Goal: Task Accomplishment & Management: Manage account settings

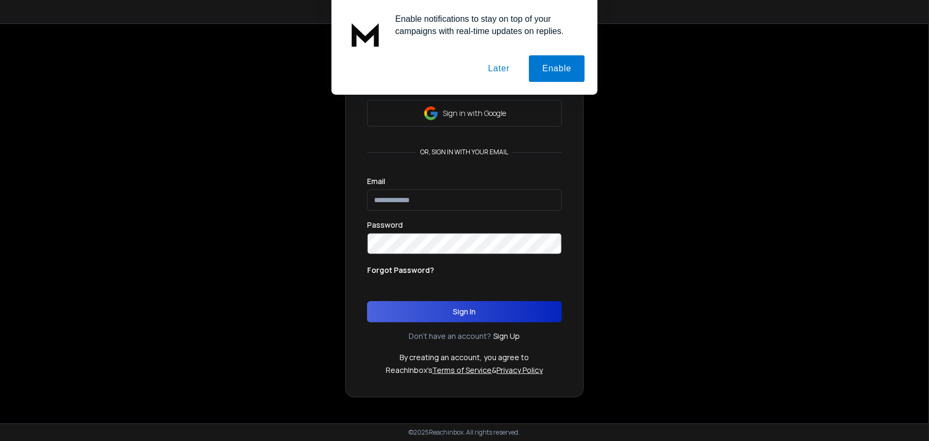
click at [640, 233] on div "Welcome to ReachInbox 10x your leads, meetings and deals. Sign In Sign in with …" at bounding box center [464, 223] width 929 height 357
click at [501, 70] on button "Later" at bounding box center [498, 68] width 48 height 27
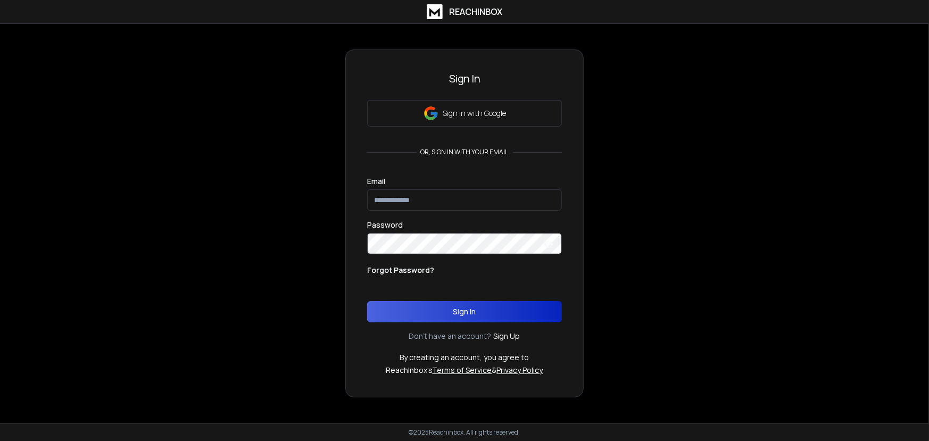
click at [451, 194] on input "email" at bounding box center [464, 199] width 195 height 21
type input "**********"
click at [634, 252] on div "**********" at bounding box center [464, 223] width 929 height 357
click at [460, 310] on button "Sign In" at bounding box center [464, 311] width 195 height 21
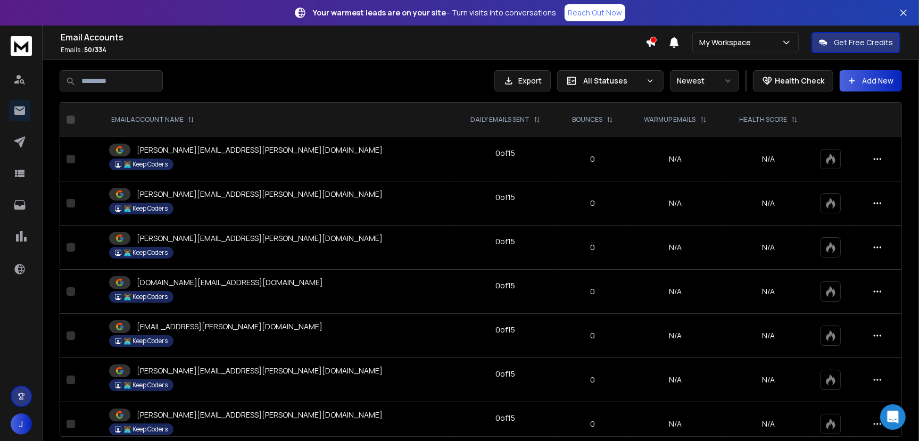
click at [902, 12] on icon at bounding box center [903, 13] width 6 height 6
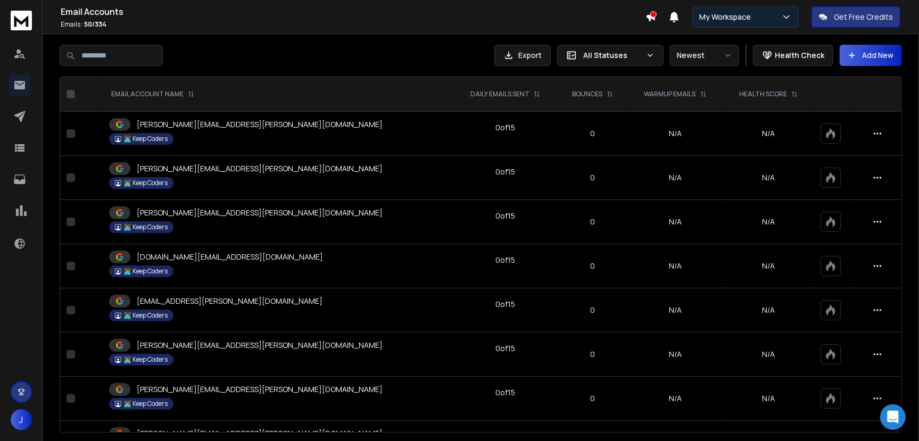
click at [739, 12] on p "My Workspace" at bounding box center [727, 17] width 56 height 11
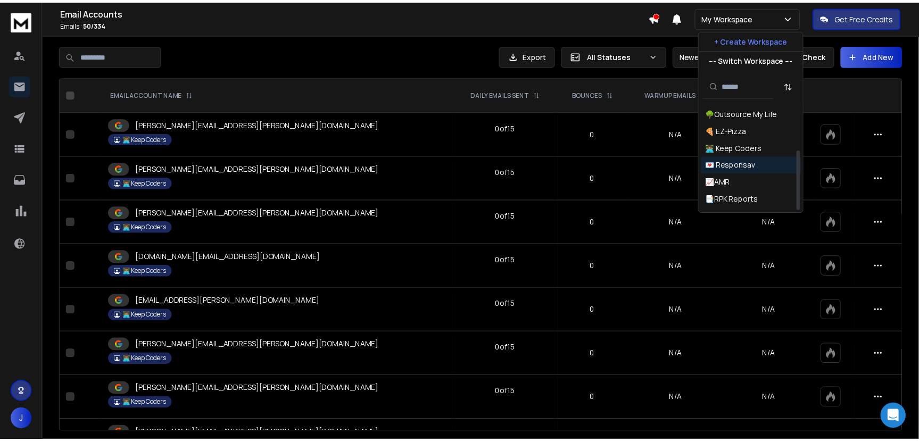
scroll to position [80, 0]
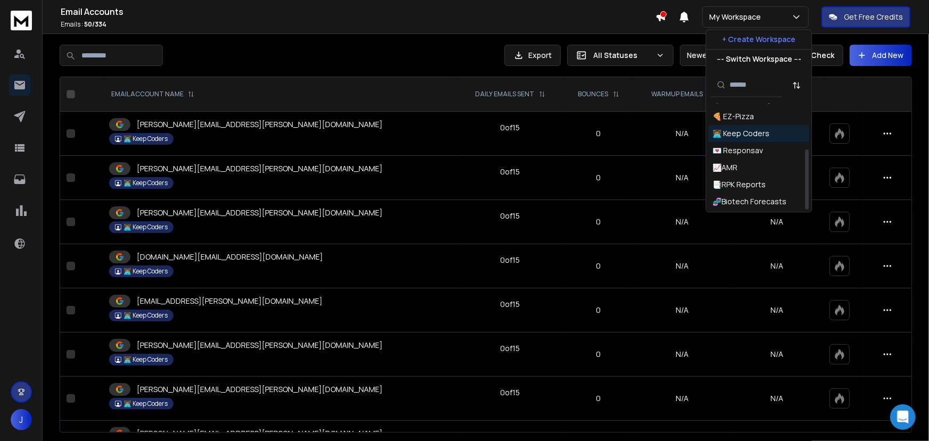
click at [742, 135] on div "👨🏽‍💻 Keep Coders" at bounding box center [740, 133] width 57 height 11
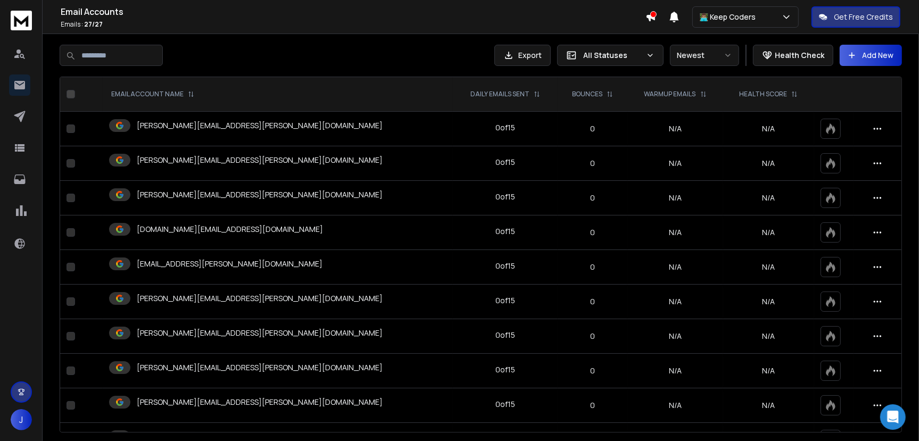
click at [870, 59] on button "Add New" at bounding box center [870, 55] width 62 height 21
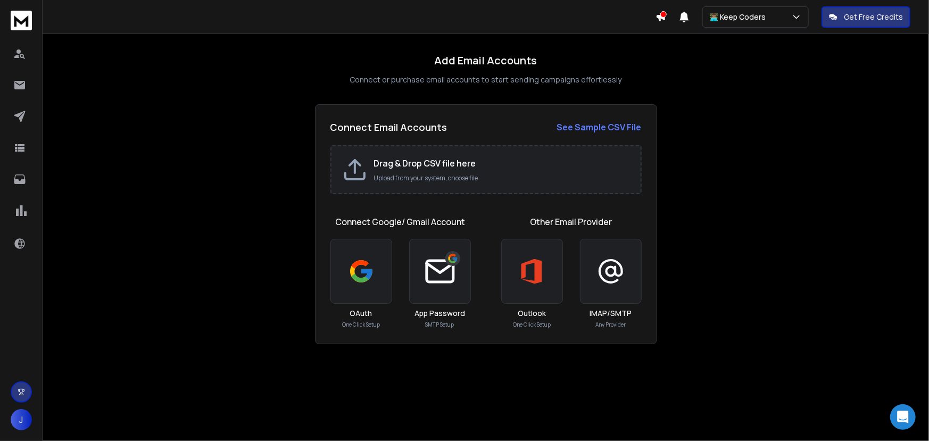
click at [356, 263] on icon at bounding box center [360, 264] width 18 height 9
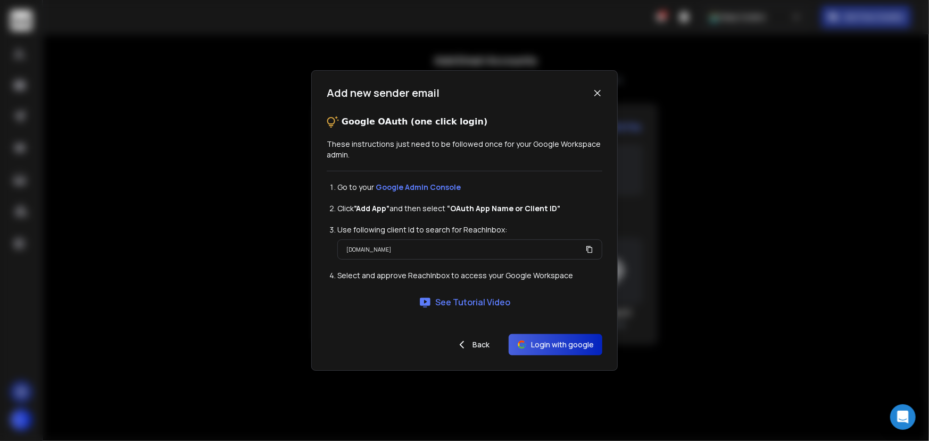
click at [574, 340] on button "Login with google" at bounding box center [556, 344] width 94 height 21
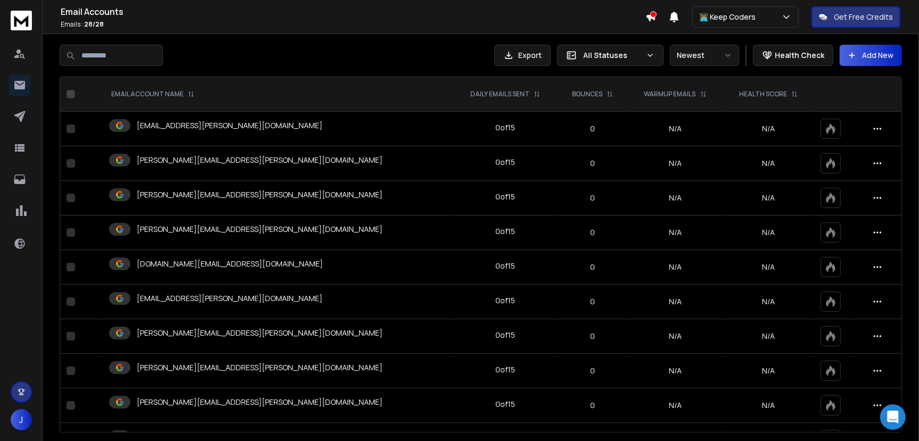
click at [867, 57] on button "Add New" at bounding box center [870, 55] width 62 height 21
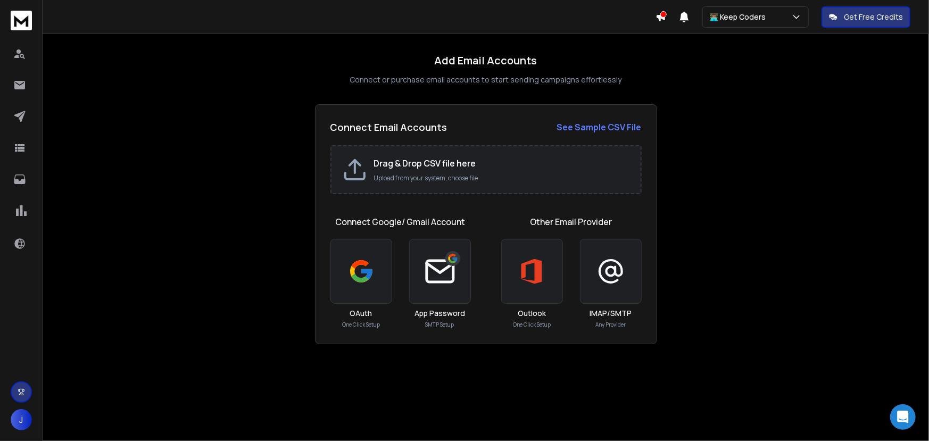
click at [361, 273] on icon at bounding box center [361, 271] width 27 height 32
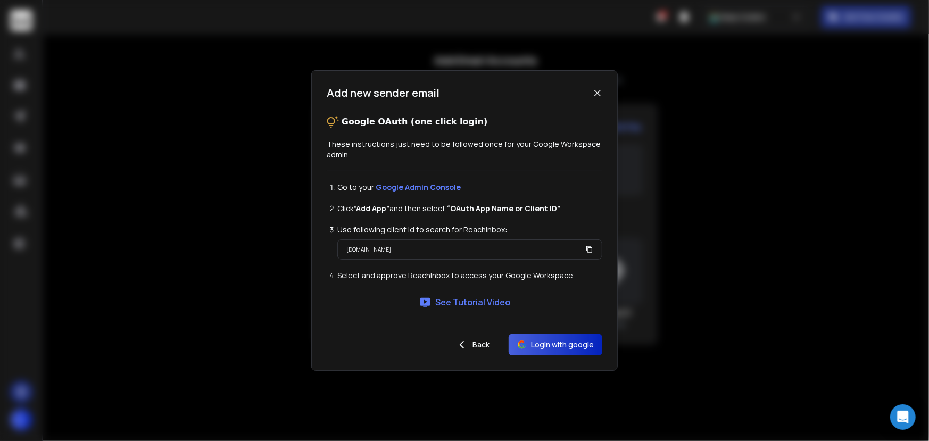
click at [573, 345] on button "Login with google" at bounding box center [556, 344] width 94 height 21
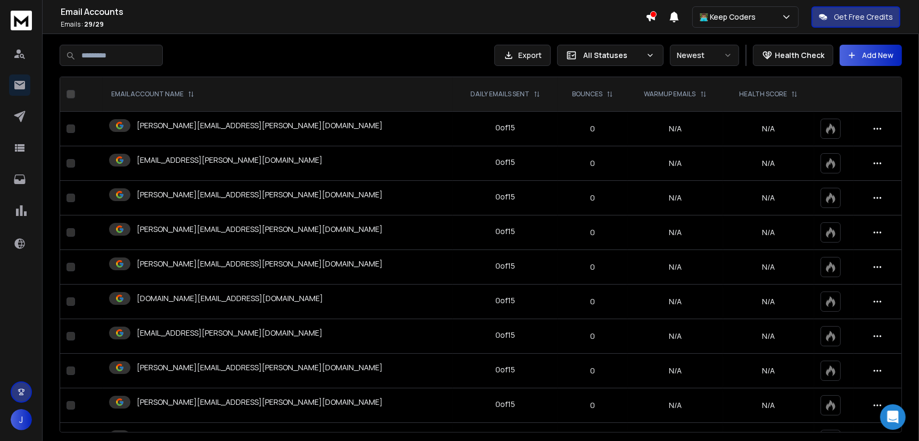
click at [863, 53] on button "Add New" at bounding box center [870, 55] width 62 height 21
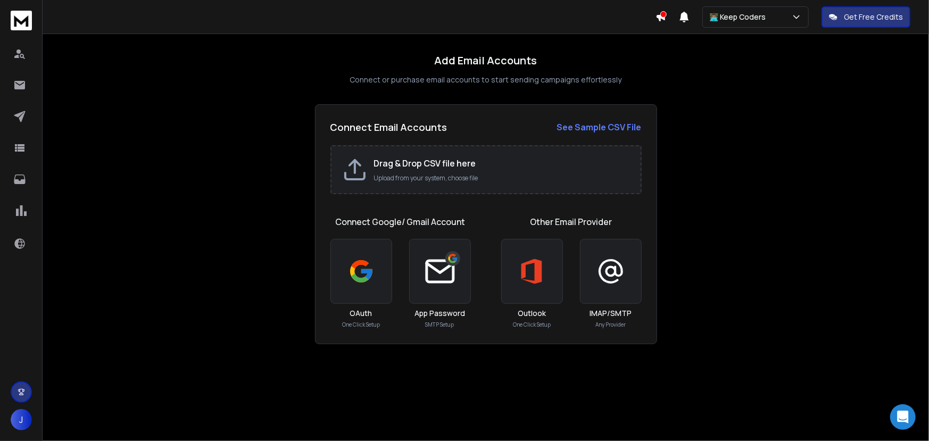
click at [365, 243] on div at bounding box center [361, 271] width 62 height 65
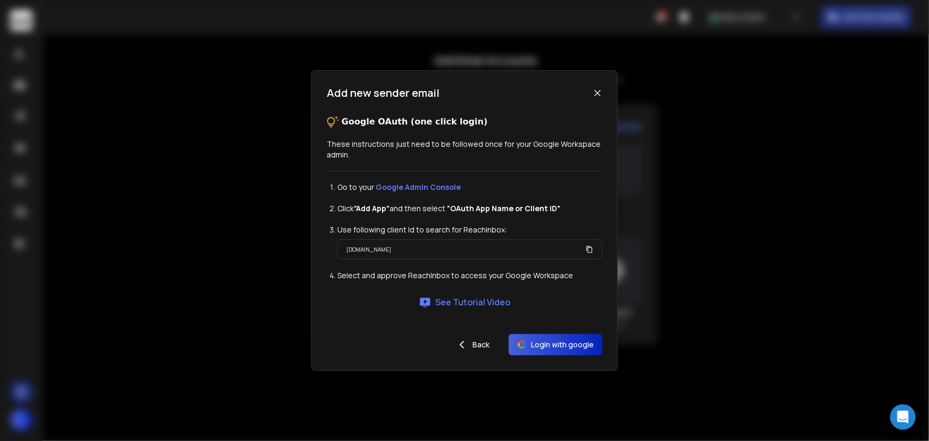
click at [553, 346] on button "Login with google" at bounding box center [556, 344] width 94 height 21
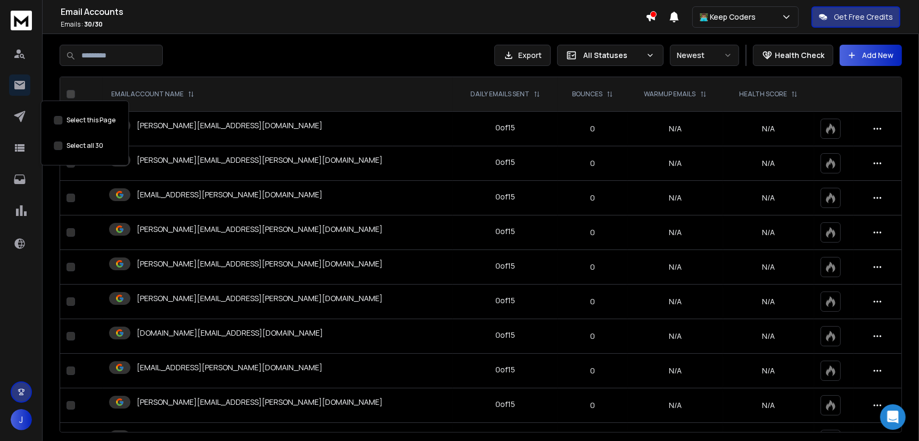
click at [60, 146] on button "Select this Page" at bounding box center [58, 145] width 9 height 9
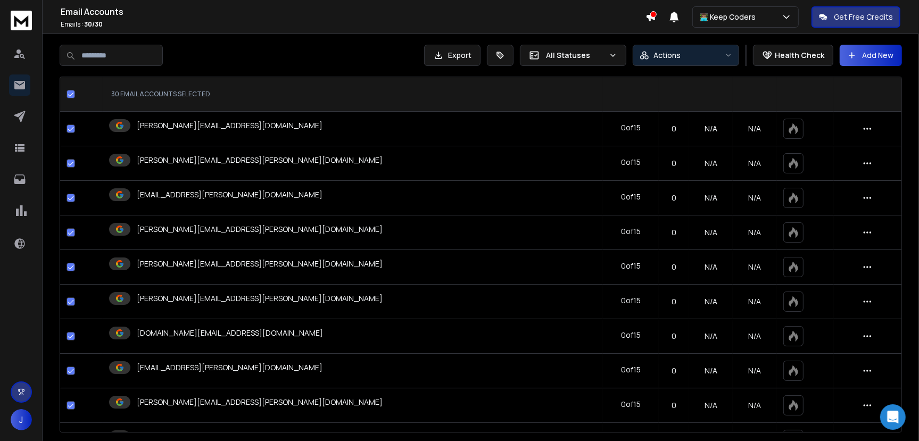
click at [697, 47] on button "Actions" at bounding box center [685, 55] width 106 height 21
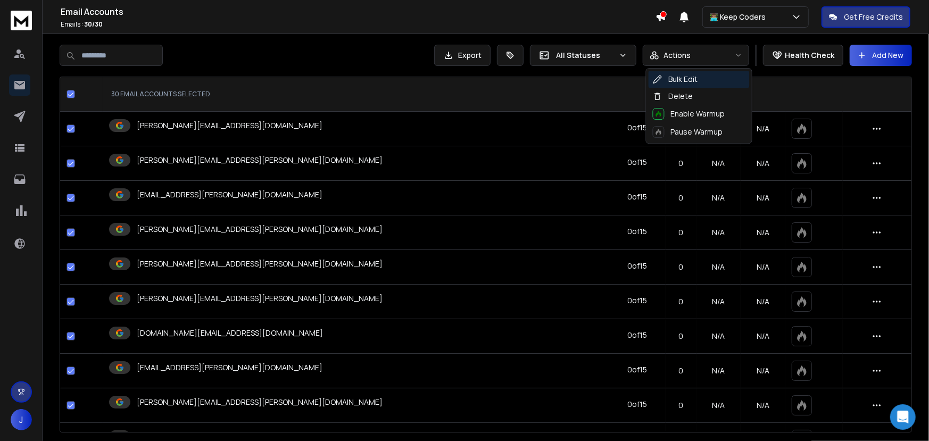
click at [680, 77] on div "Bulk Edit" at bounding box center [675, 79] width 45 height 11
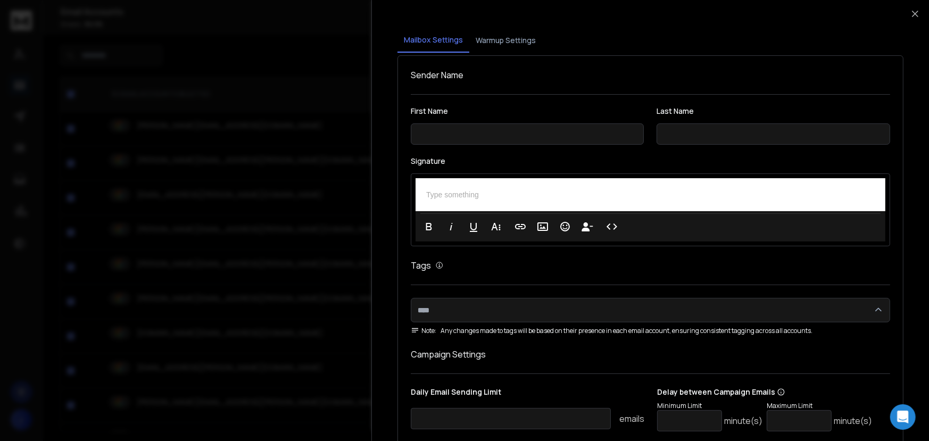
click at [474, 355] on h1 "Campaign Settings" at bounding box center [650, 354] width 479 height 13
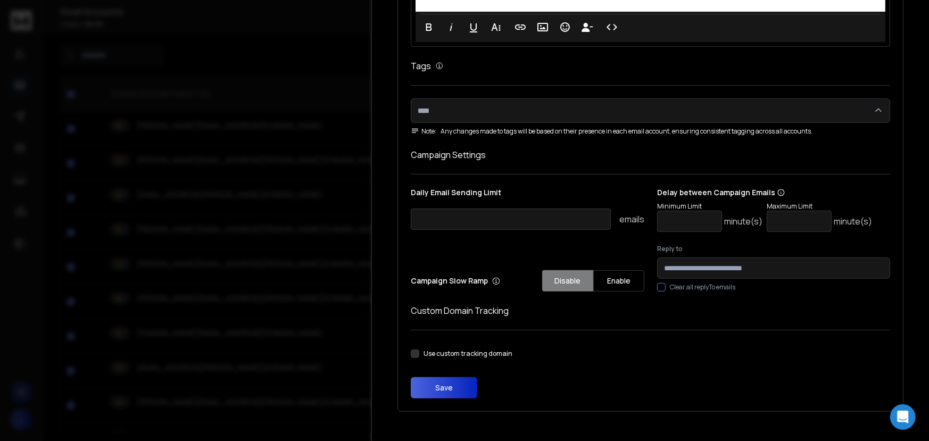
click at [489, 219] on input "number" at bounding box center [510, 219] width 199 height 21
type input "**"
click at [679, 217] on input "number" at bounding box center [689, 221] width 65 height 21
click at [789, 226] on input "number" at bounding box center [799, 221] width 65 height 21
type input "*"
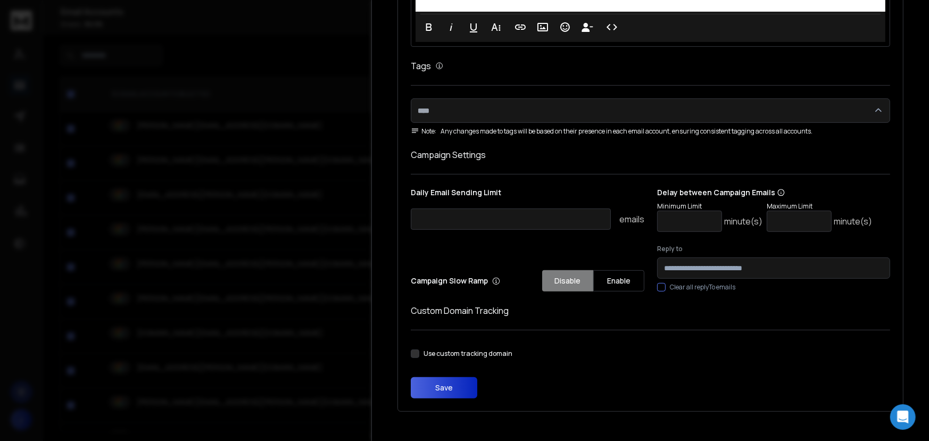
type input "**"
click at [679, 225] on input "*" at bounding box center [689, 221] width 65 height 21
type input "**"
click at [628, 177] on form "First Name Last Name Signature Type something Clear Formatting Font Family Aria…" at bounding box center [650, 153] width 479 height 490
click at [444, 382] on button "Save" at bounding box center [444, 387] width 66 height 21
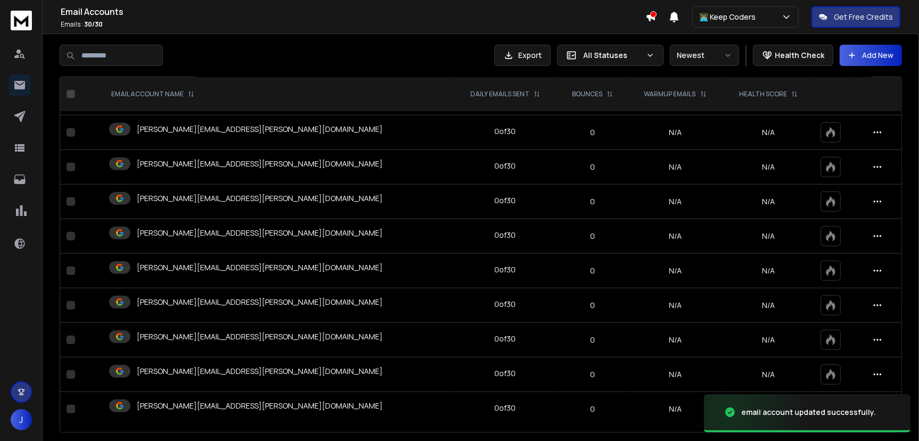
scroll to position [0, 0]
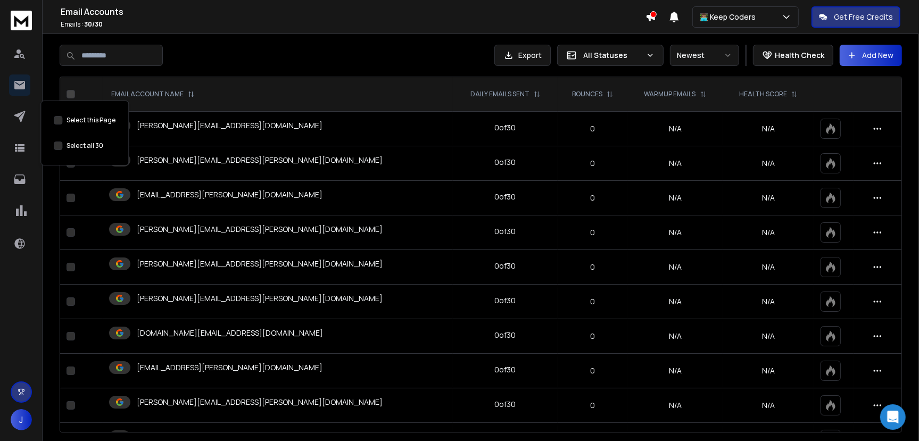
click at [58, 146] on button "Select this Page" at bounding box center [58, 145] width 9 height 9
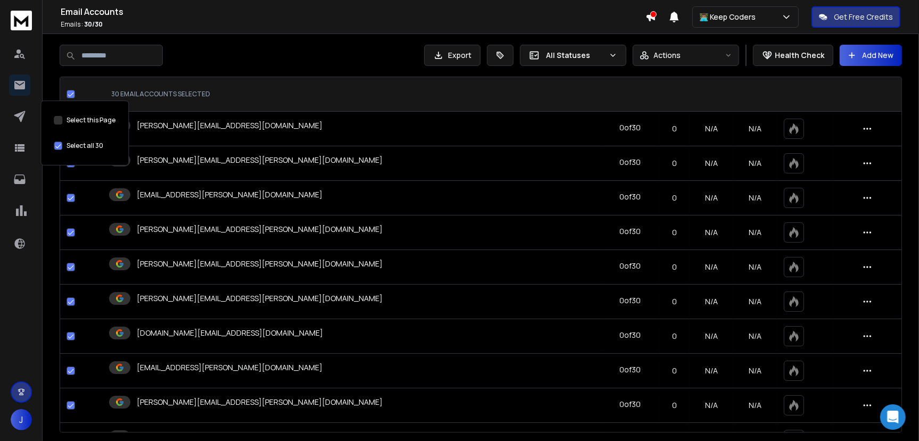
click at [73, 94] on button "Select this Page" at bounding box center [70, 94] width 9 height 9
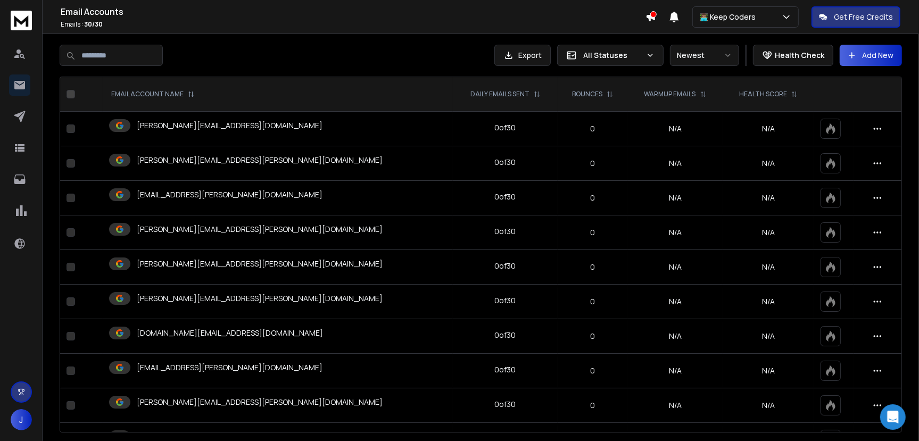
click at [217, 129] on p "lily.evans@mykeepcoders.com" at bounding box center [230, 125] width 186 height 11
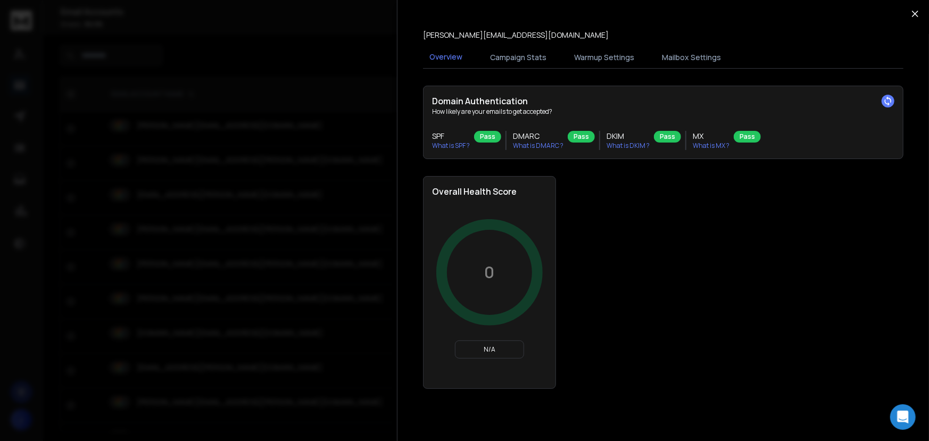
click at [912, 13] on icon "button" at bounding box center [914, 13] width 5 height 5
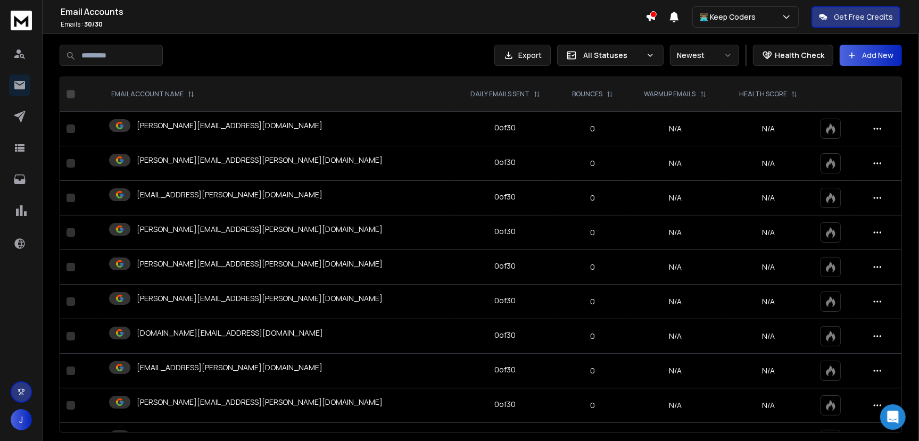
click at [222, 232] on p "[PERSON_NAME][EMAIL_ADDRESS][PERSON_NAME][DOMAIN_NAME]" at bounding box center [260, 229] width 246 height 11
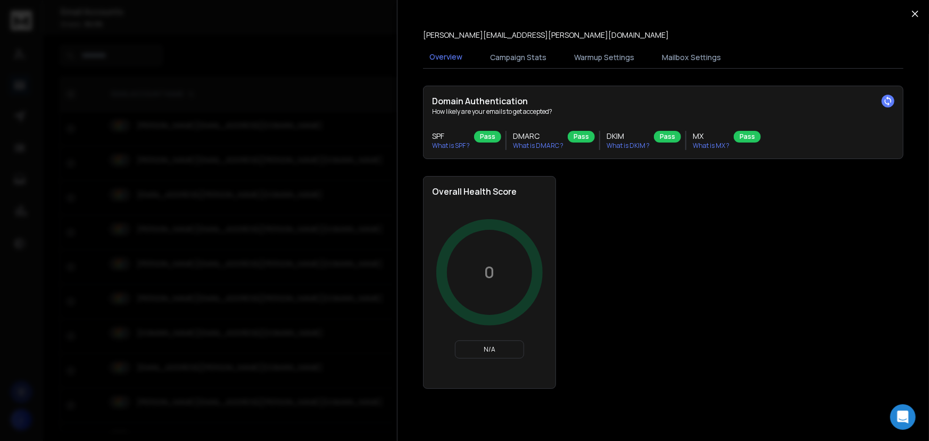
click at [914, 11] on icon "button" at bounding box center [915, 14] width 11 height 11
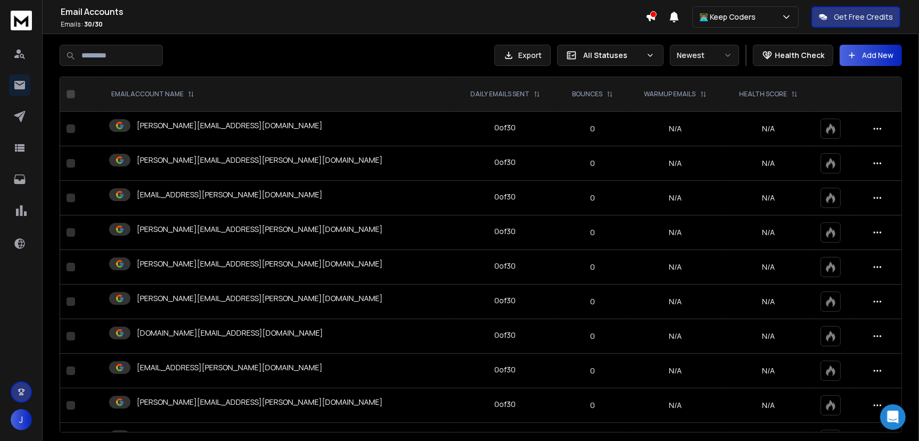
click at [245, 300] on p "[PERSON_NAME][EMAIL_ADDRESS][PERSON_NAME][DOMAIN_NAME]" at bounding box center [260, 298] width 246 height 11
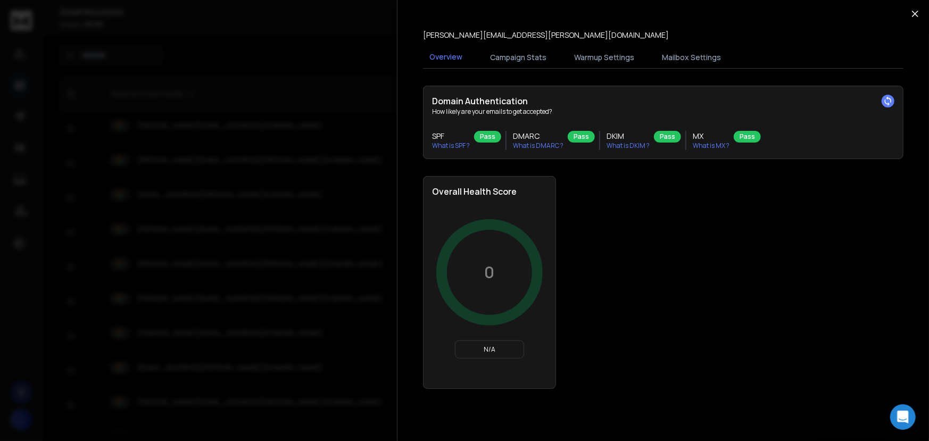
click at [910, 14] on icon "button" at bounding box center [915, 14] width 11 height 11
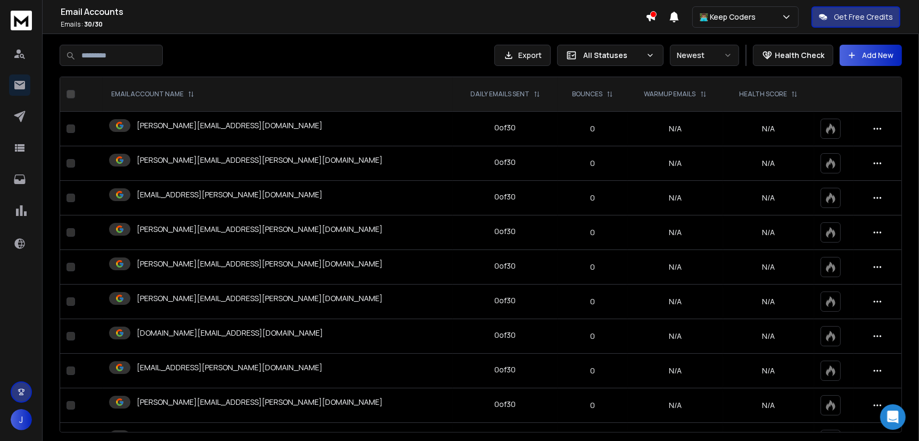
click at [249, 368] on p "[EMAIL_ADDRESS][PERSON_NAME][DOMAIN_NAME]" at bounding box center [230, 367] width 186 height 11
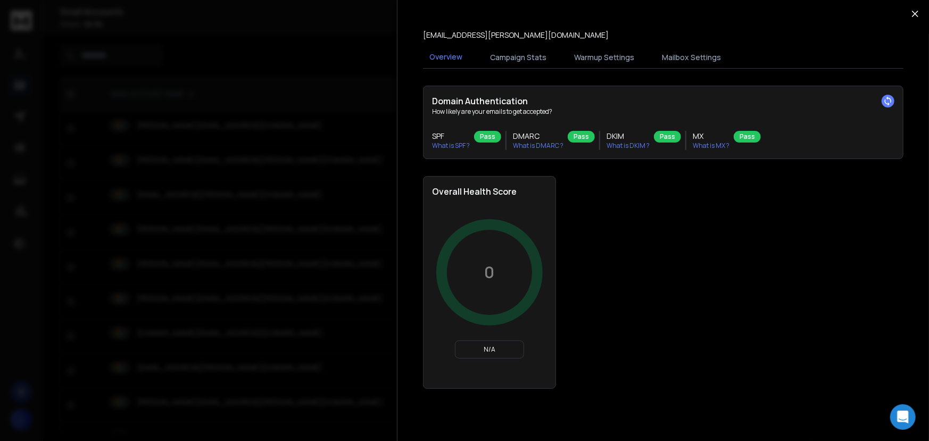
click at [910, 14] on icon "button" at bounding box center [915, 14] width 11 height 11
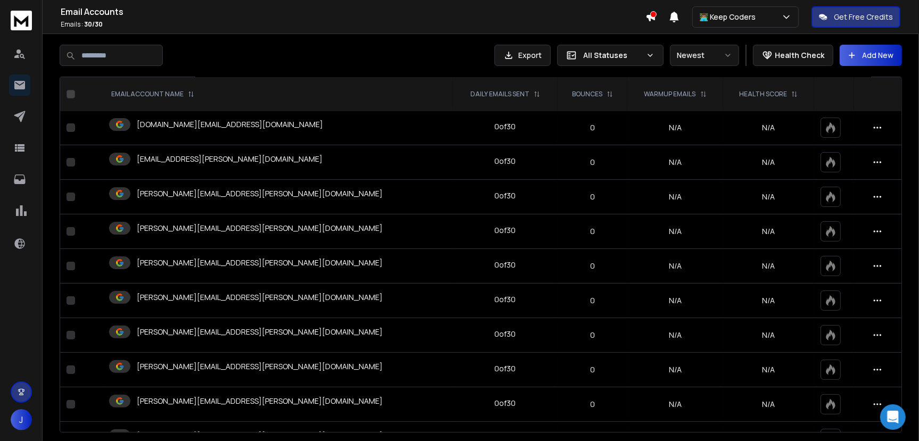
scroll to position [248, 0]
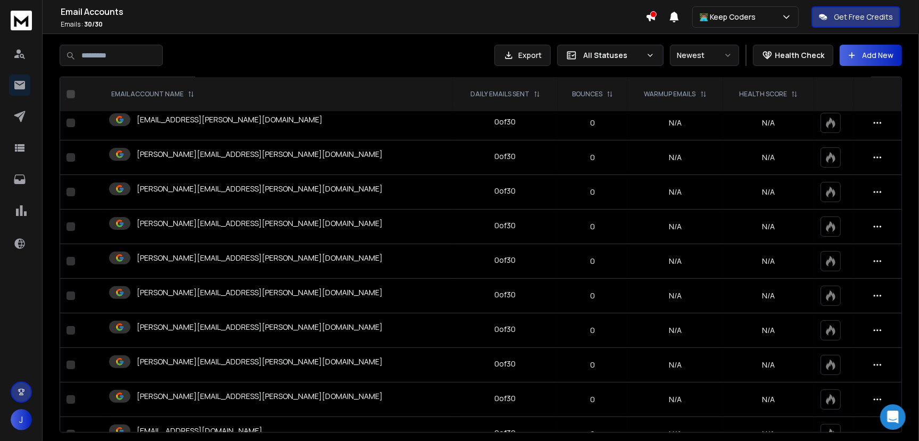
click at [243, 189] on p "[PERSON_NAME][EMAIL_ADDRESS][PERSON_NAME][DOMAIN_NAME]" at bounding box center [260, 189] width 246 height 11
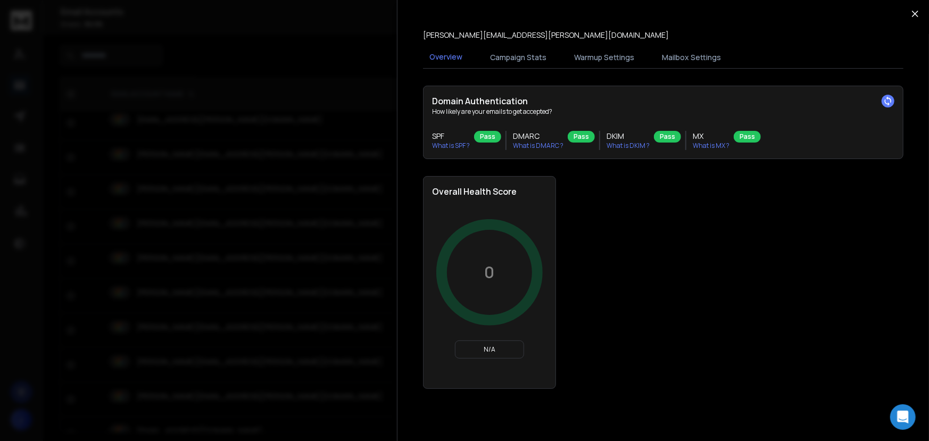
click at [914, 14] on icon "button" at bounding box center [915, 14] width 11 height 11
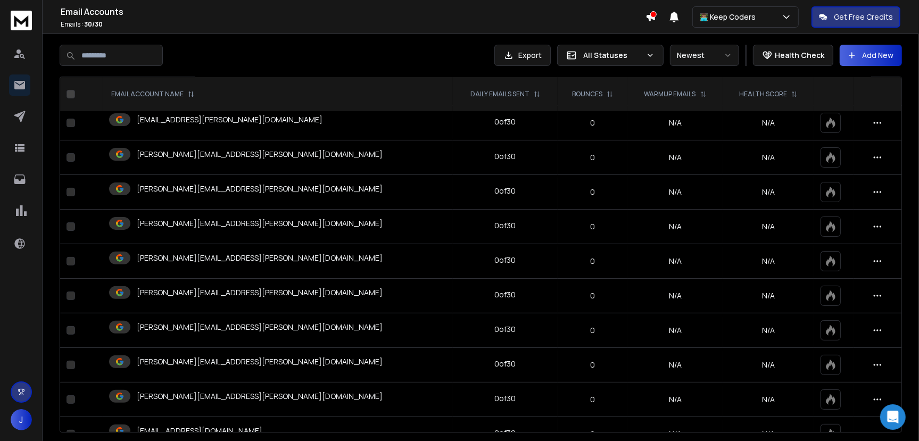
click at [230, 287] on p "[PERSON_NAME][EMAIL_ADDRESS][PERSON_NAME][DOMAIN_NAME]" at bounding box center [260, 292] width 246 height 11
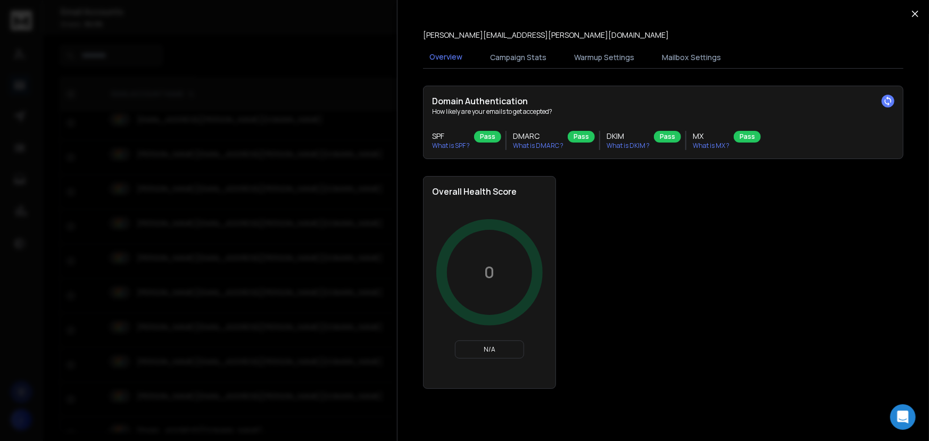
click at [912, 12] on icon "button" at bounding box center [914, 13] width 5 height 5
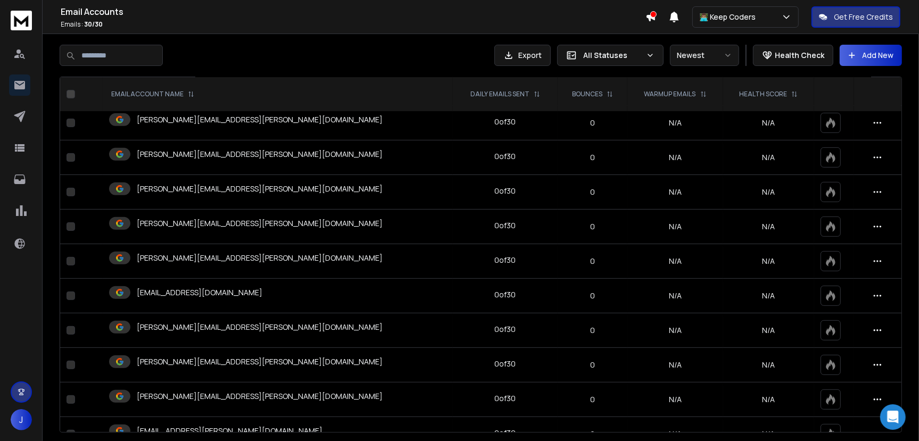
scroll to position [389, 0]
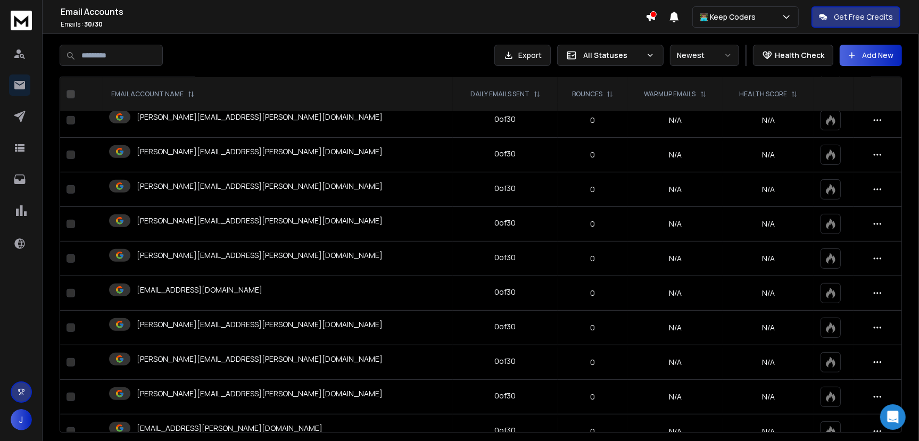
click at [203, 222] on p "[PERSON_NAME][EMAIL_ADDRESS][PERSON_NAME][DOMAIN_NAME]" at bounding box center [260, 220] width 246 height 11
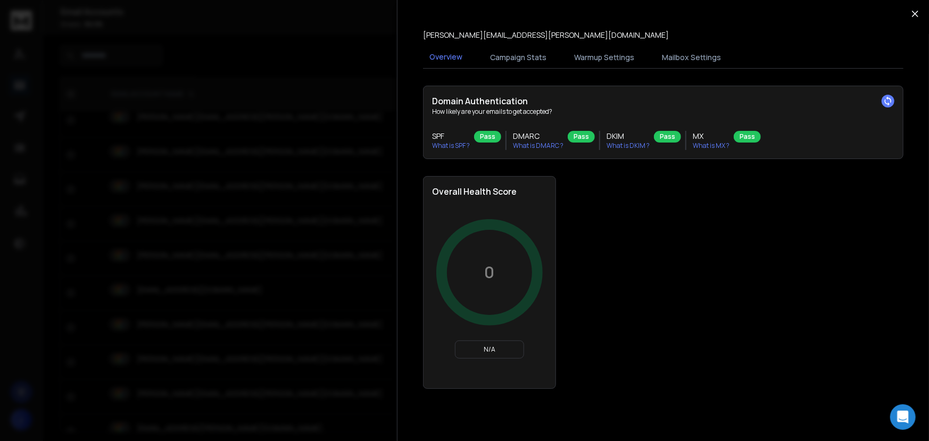
click at [914, 18] on icon "button" at bounding box center [915, 14] width 11 height 11
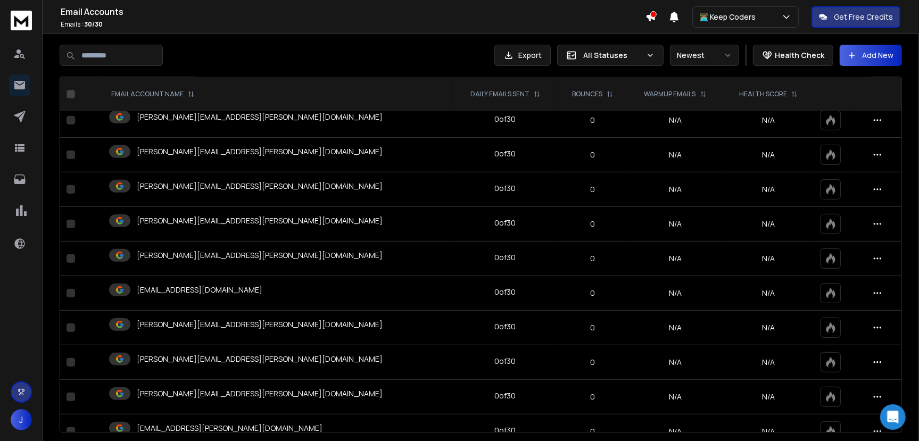
click at [256, 362] on p "[PERSON_NAME][EMAIL_ADDRESS][PERSON_NAME][DOMAIN_NAME]" at bounding box center [260, 359] width 246 height 11
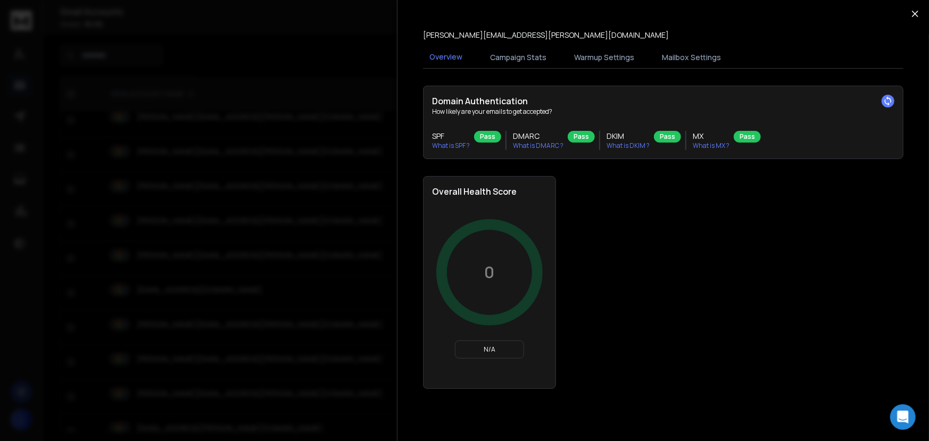
click at [911, 15] on icon "button" at bounding box center [915, 14] width 11 height 11
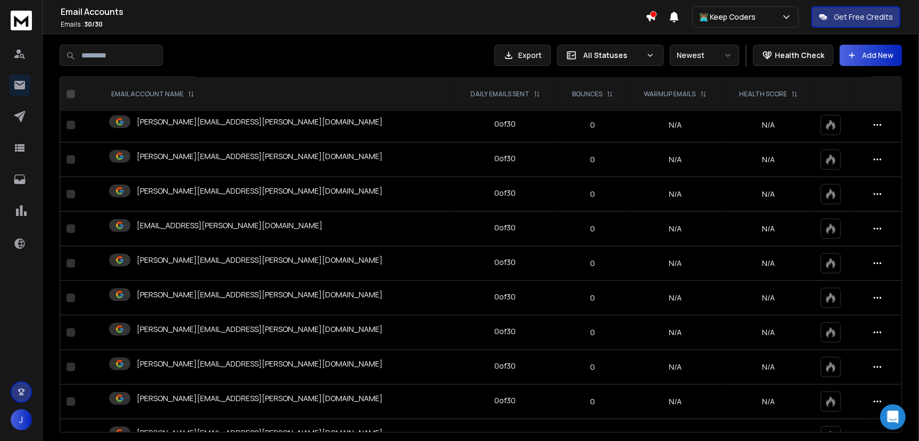
scroll to position [620, 0]
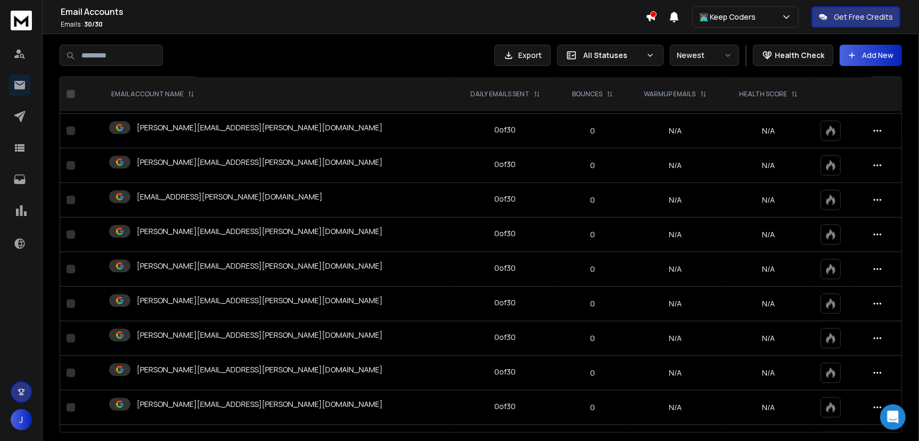
click at [202, 159] on p "[PERSON_NAME][EMAIL_ADDRESS][PERSON_NAME][DOMAIN_NAME]" at bounding box center [260, 162] width 246 height 11
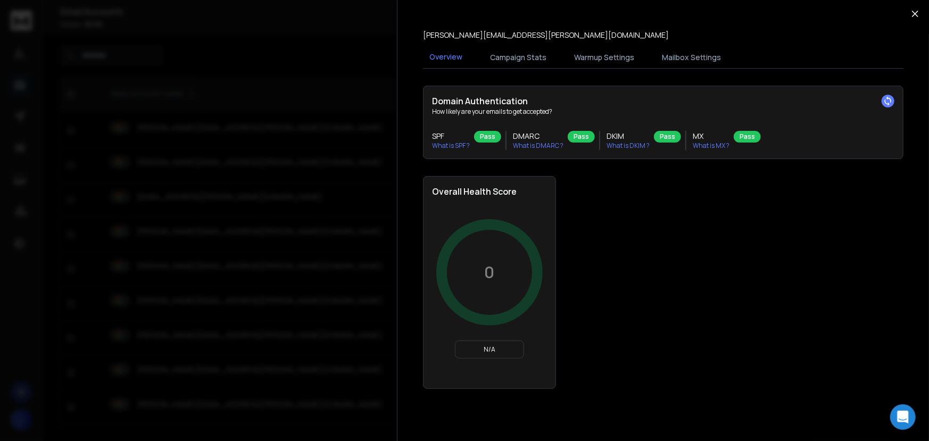
click at [913, 17] on icon "button" at bounding box center [915, 14] width 11 height 11
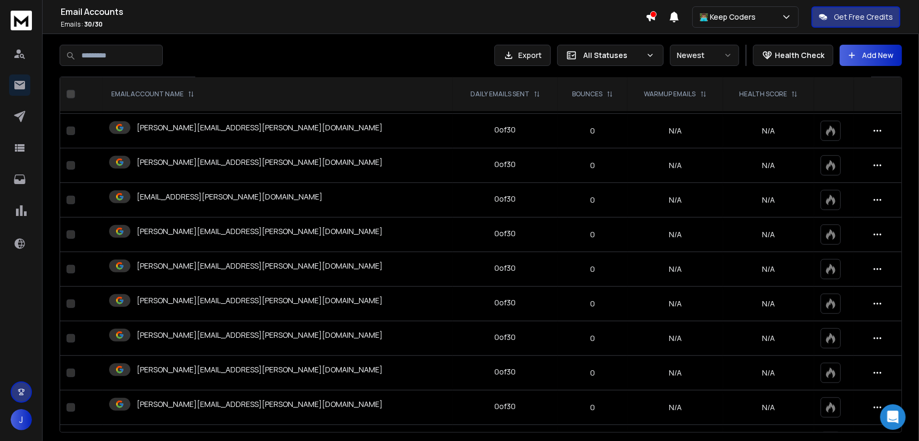
click at [232, 192] on p "[EMAIL_ADDRESS][PERSON_NAME][DOMAIN_NAME]" at bounding box center [230, 197] width 186 height 11
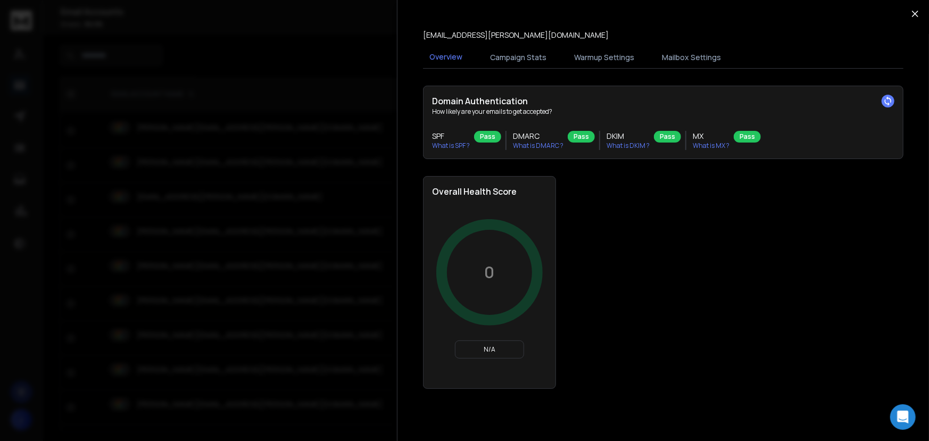
click at [913, 13] on icon "button" at bounding box center [914, 13] width 5 height 5
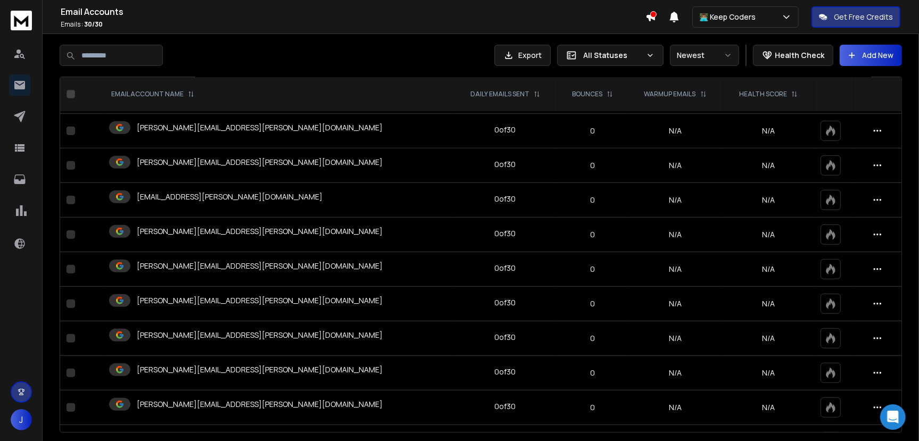
click at [219, 230] on p "[PERSON_NAME][EMAIL_ADDRESS][PERSON_NAME][DOMAIN_NAME]" at bounding box center [260, 231] width 246 height 11
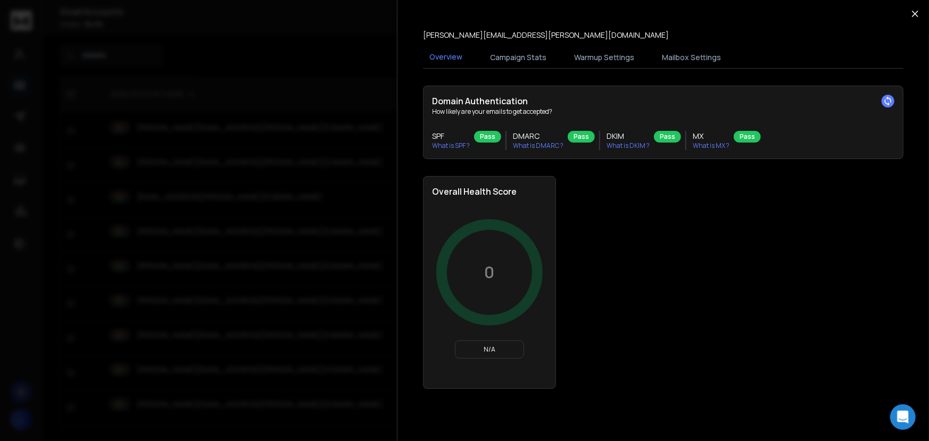
click at [913, 13] on icon "button" at bounding box center [914, 13] width 5 height 5
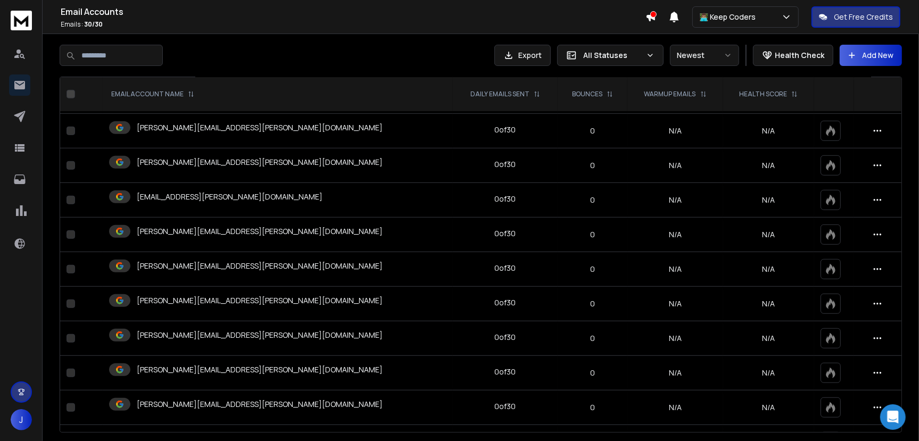
click at [248, 298] on p "[PERSON_NAME][EMAIL_ADDRESS][PERSON_NAME][DOMAIN_NAME]" at bounding box center [260, 300] width 246 height 11
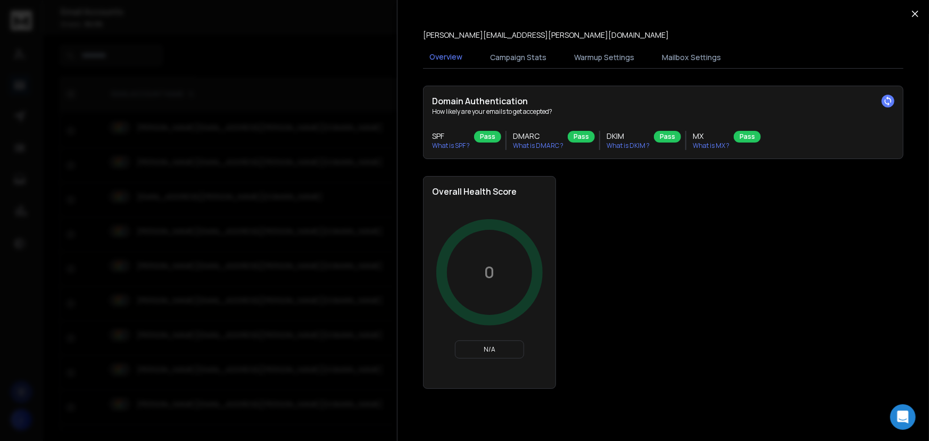
click at [913, 13] on icon "button" at bounding box center [914, 13] width 5 height 5
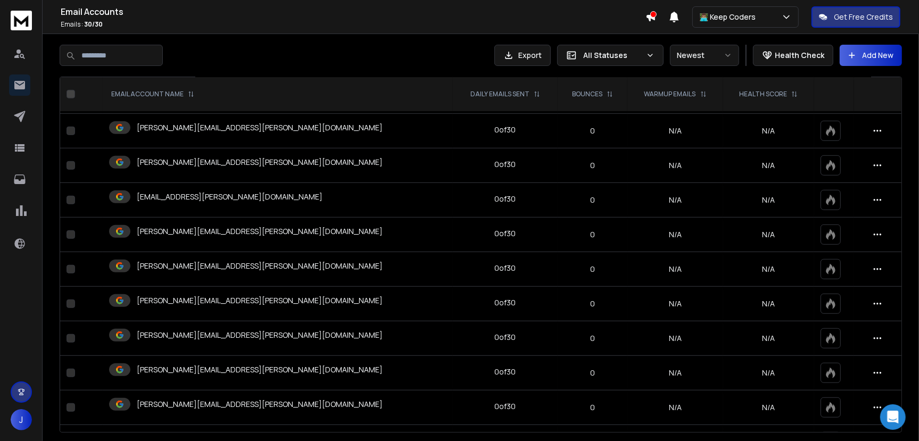
click at [256, 264] on p "[PERSON_NAME][EMAIL_ADDRESS][PERSON_NAME][DOMAIN_NAME]" at bounding box center [260, 266] width 246 height 11
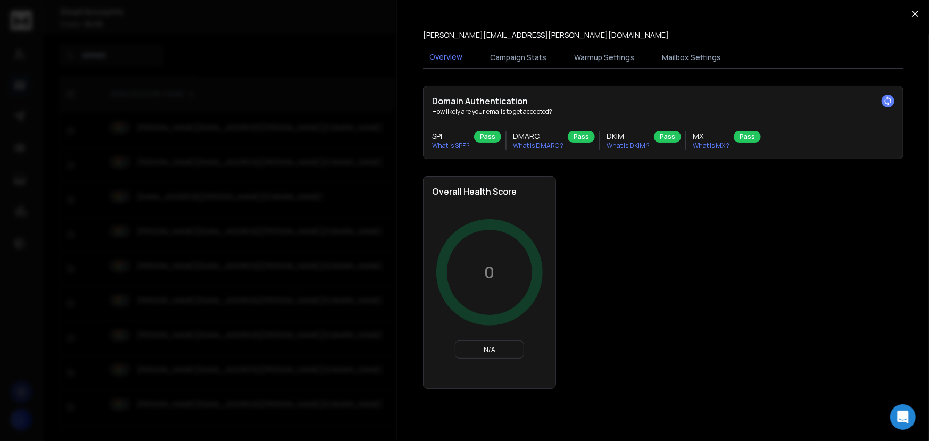
click at [913, 15] on icon "button" at bounding box center [914, 13] width 5 height 5
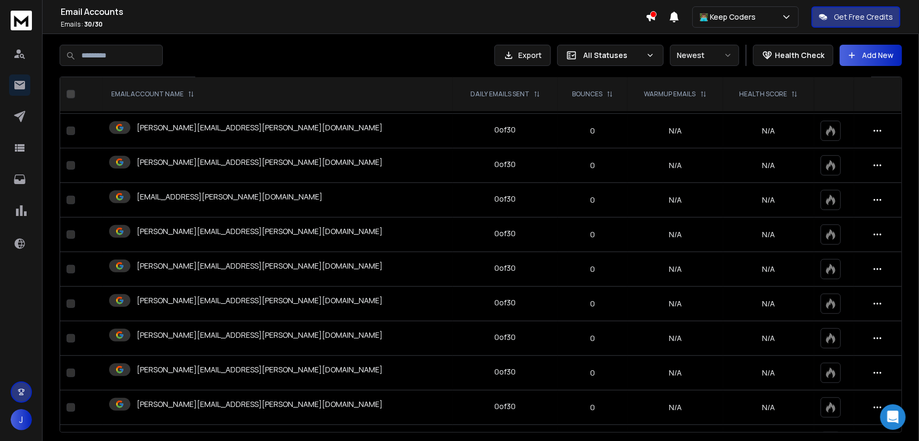
click at [224, 376] on td "[PERSON_NAME][EMAIL_ADDRESS][PERSON_NAME][DOMAIN_NAME]" at bounding box center [278, 373] width 350 height 35
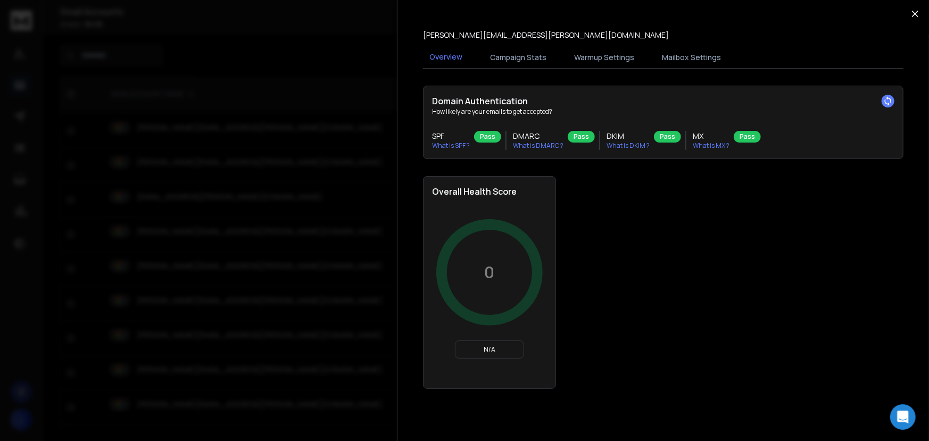
click at [913, 12] on icon "button" at bounding box center [914, 13] width 5 height 5
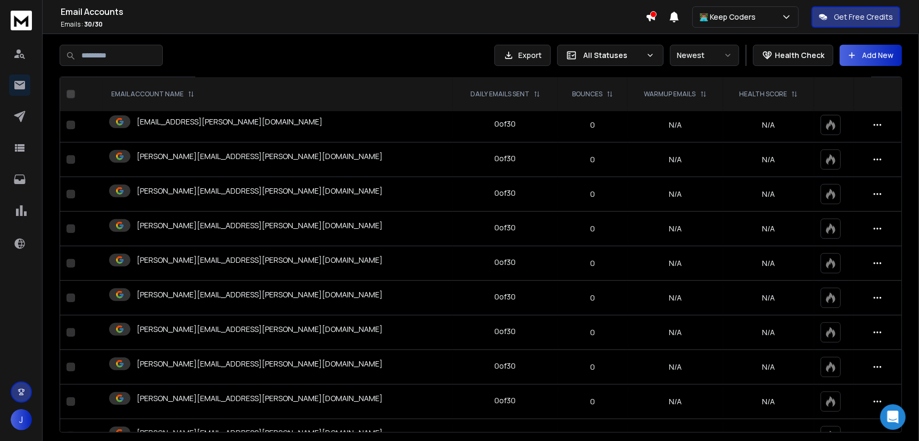
scroll to position [722, 0]
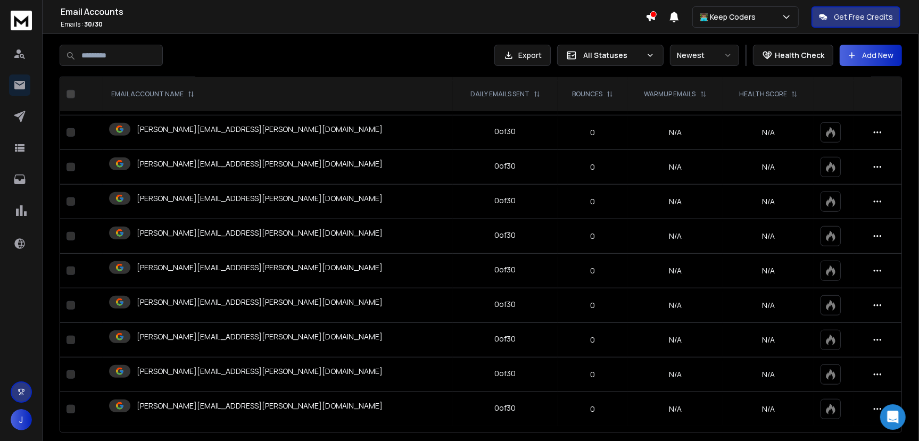
click at [244, 298] on p "[PERSON_NAME][EMAIL_ADDRESS][PERSON_NAME][DOMAIN_NAME]" at bounding box center [260, 302] width 246 height 11
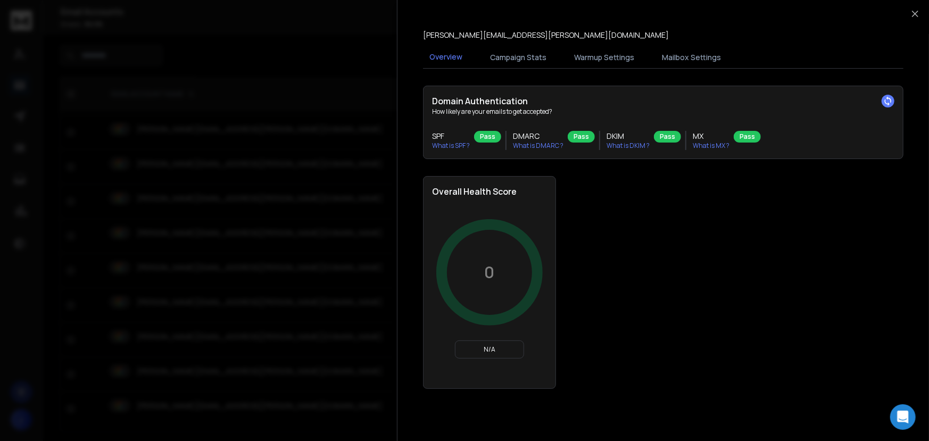
click at [911, 15] on icon "button" at bounding box center [915, 14] width 11 height 11
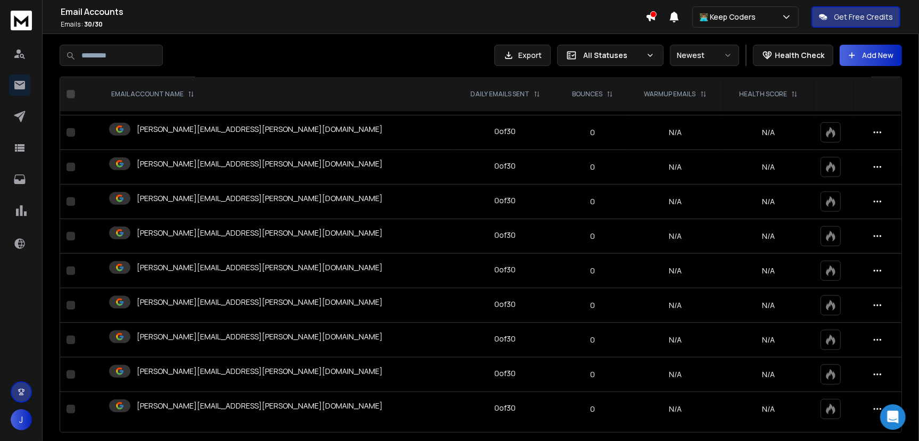
click at [214, 371] on p "[PERSON_NAME][EMAIL_ADDRESS][PERSON_NAME][DOMAIN_NAME]" at bounding box center [260, 371] width 246 height 11
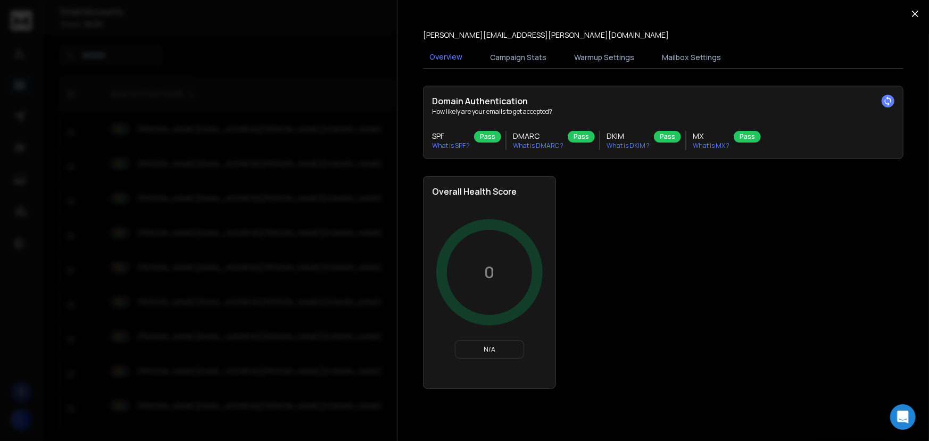
click at [914, 11] on icon "button" at bounding box center [915, 14] width 11 height 11
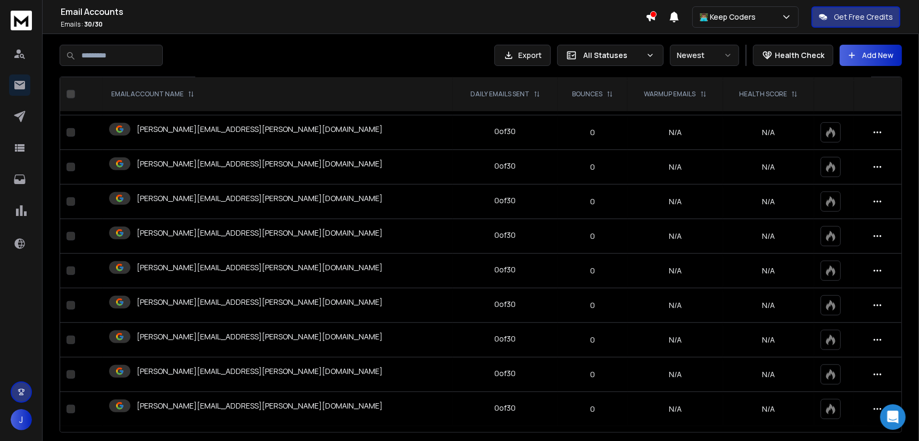
click at [212, 403] on p "[PERSON_NAME][EMAIL_ADDRESS][PERSON_NAME][DOMAIN_NAME]" at bounding box center [260, 406] width 246 height 11
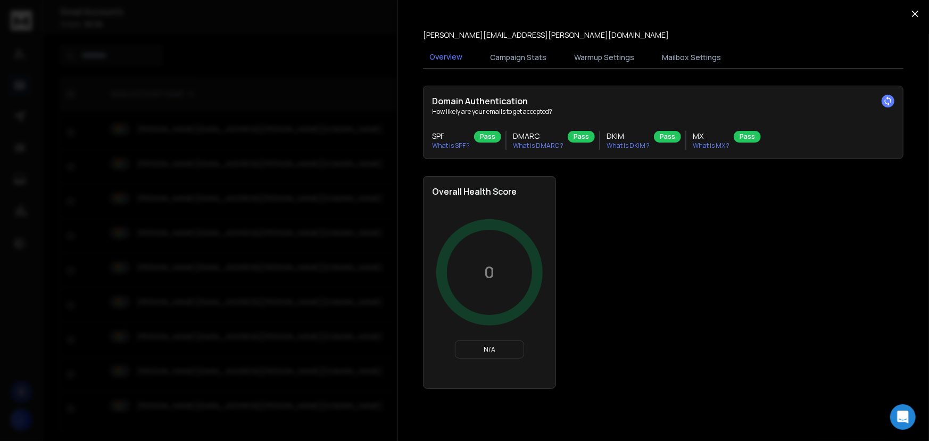
click at [913, 18] on icon "button" at bounding box center [915, 14] width 11 height 11
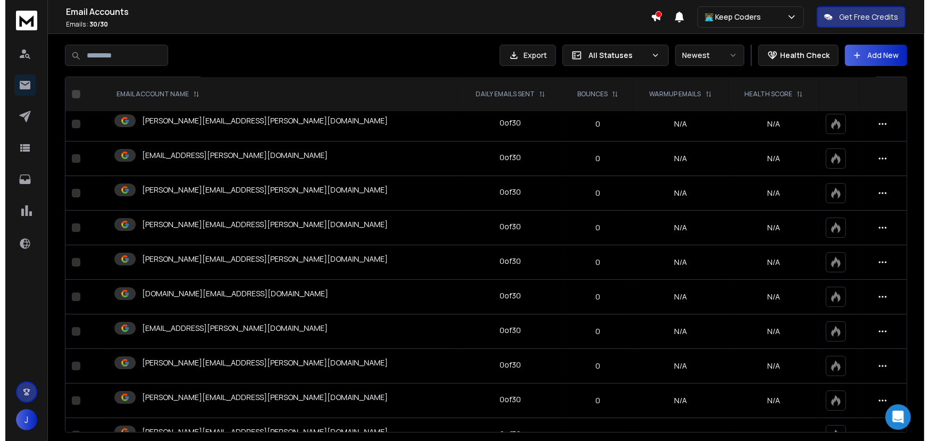
scroll to position [0, 0]
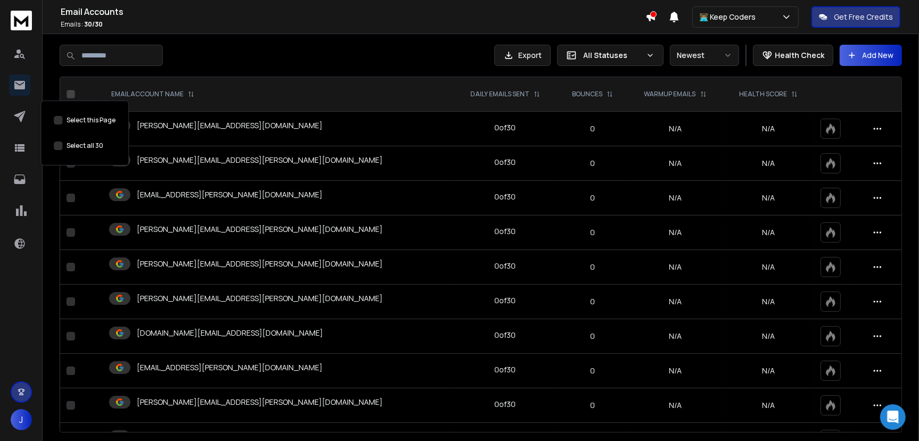
click at [56, 148] on button "Select this Page" at bounding box center [58, 145] width 9 height 9
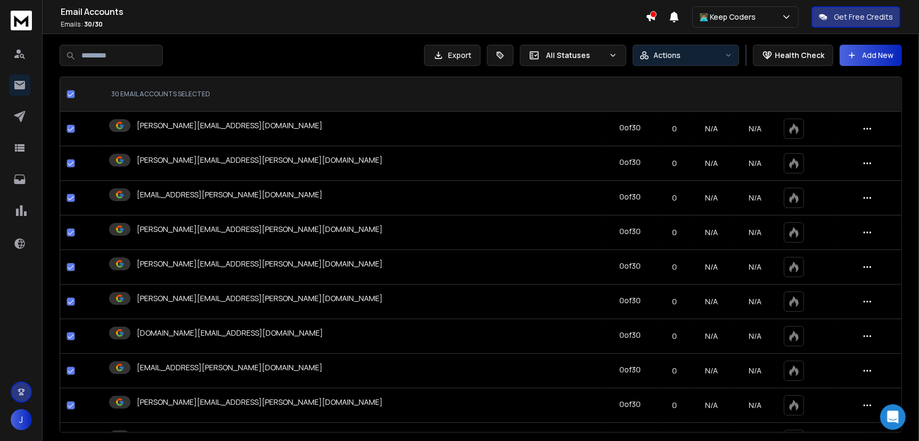
click at [676, 58] on p "Actions" at bounding box center [666, 55] width 27 height 11
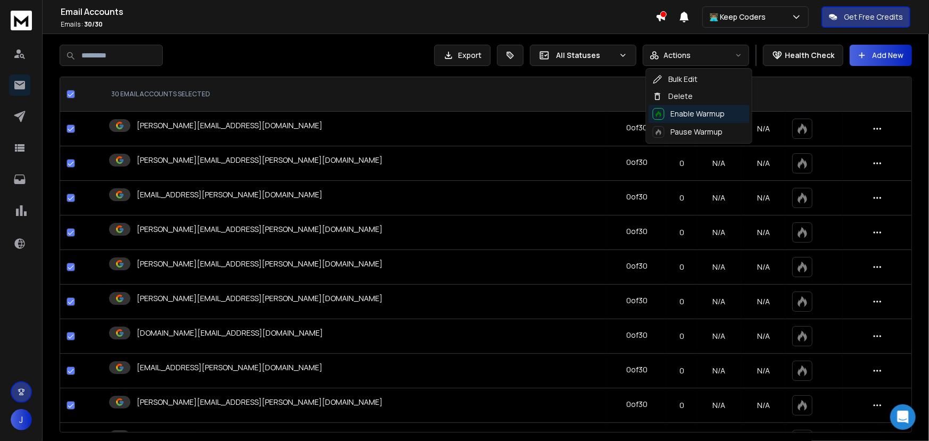
click at [680, 118] on div "Enable Warmup" at bounding box center [689, 114] width 72 height 12
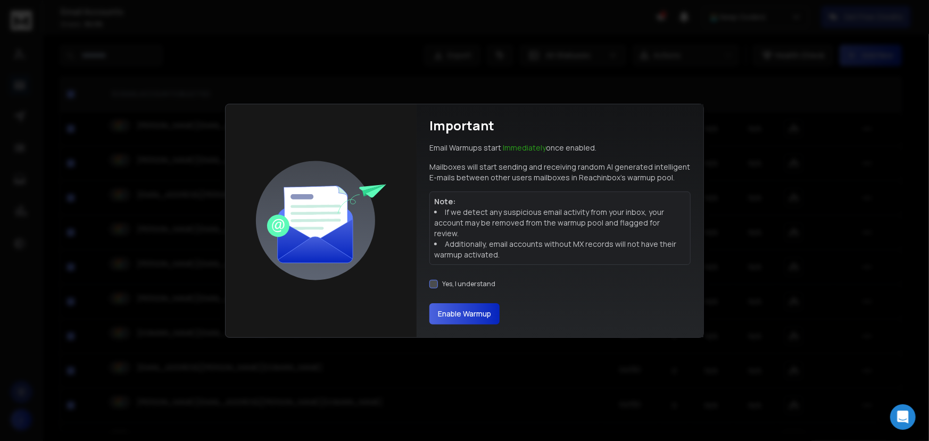
click at [431, 280] on button "Yes, I understand" at bounding box center [433, 284] width 9 height 9
click at [447, 309] on button "Enable Warmup" at bounding box center [464, 313] width 70 height 21
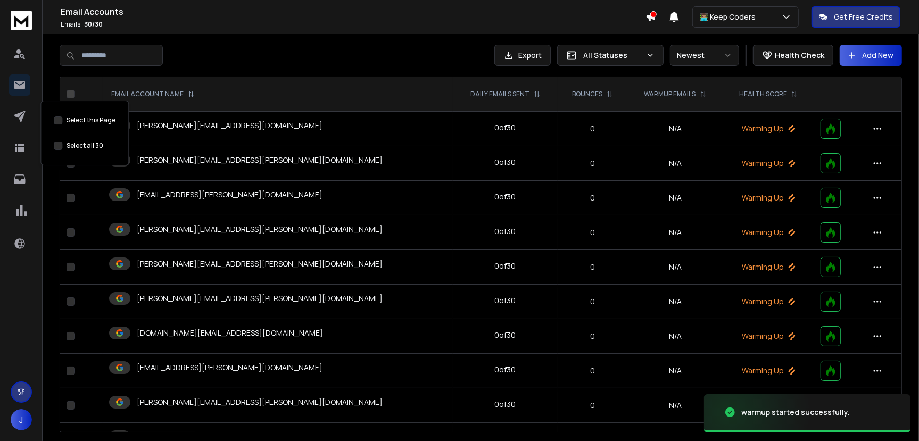
click at [57, 145] on button "Select this Page" at bounding box center [58, 145] width 9 height 9
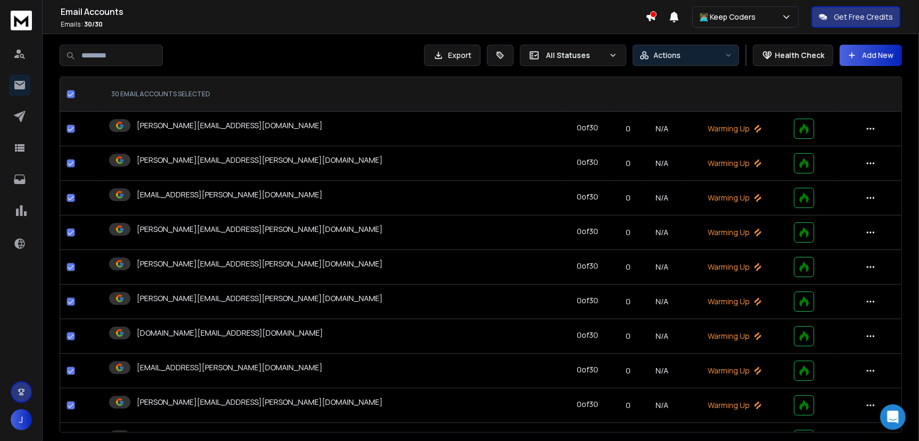
click at [680, 60] on p "Actions" at bounding box center [666, 55] width 27 height 11
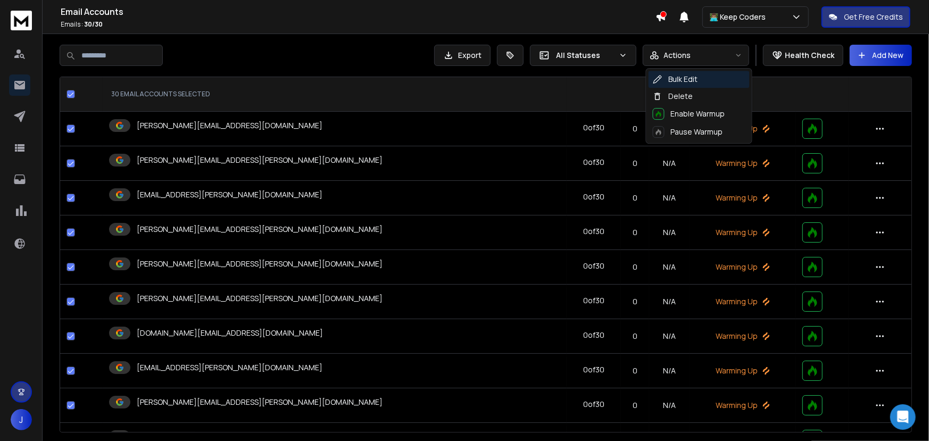
click at [693, 79] on div "Bulk Edit" at bounding box center [675, 79] width 45 height 11
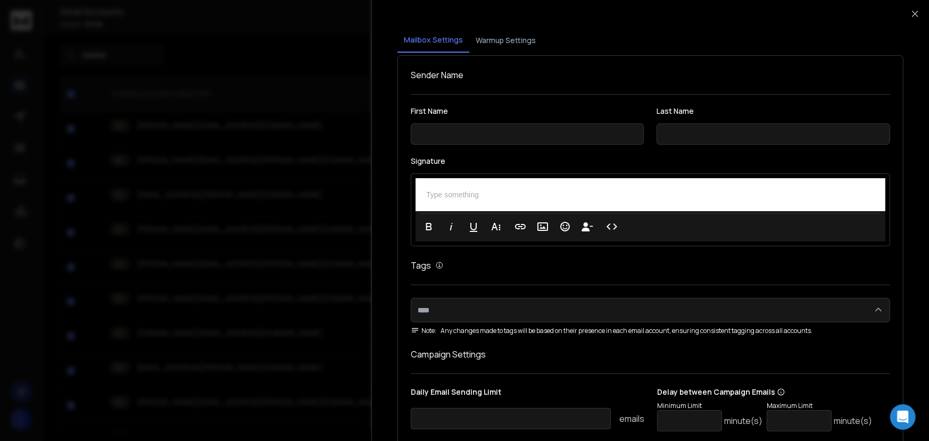
click at [515, 43] on button "Warmup Settings" at bounding box center [505, 40] width 73 height 23
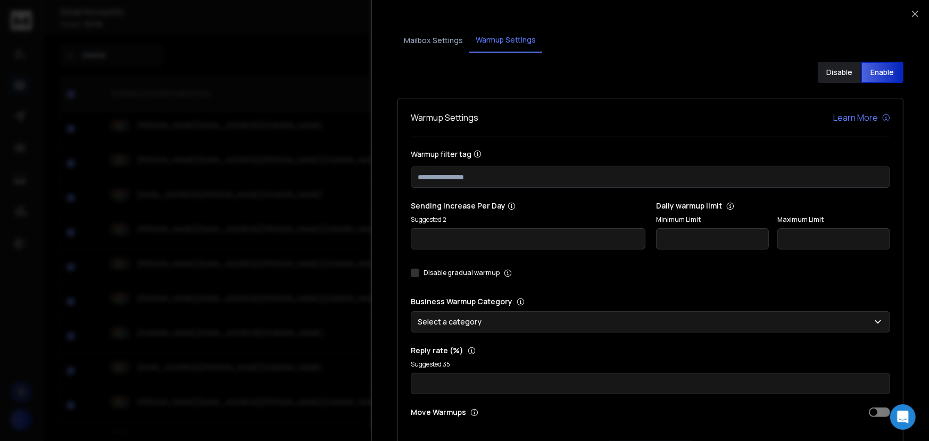
click at [460, 237] on input "number" at bounding box center [528, 238] width 234 height 21
type input "*"
click at [714, 243] on input "number" at bounding box center [712, 238] width 113 height 21
type input "**"
click at [796, 241] on input "number" at bounding box center [833, 238] width 113 height 21
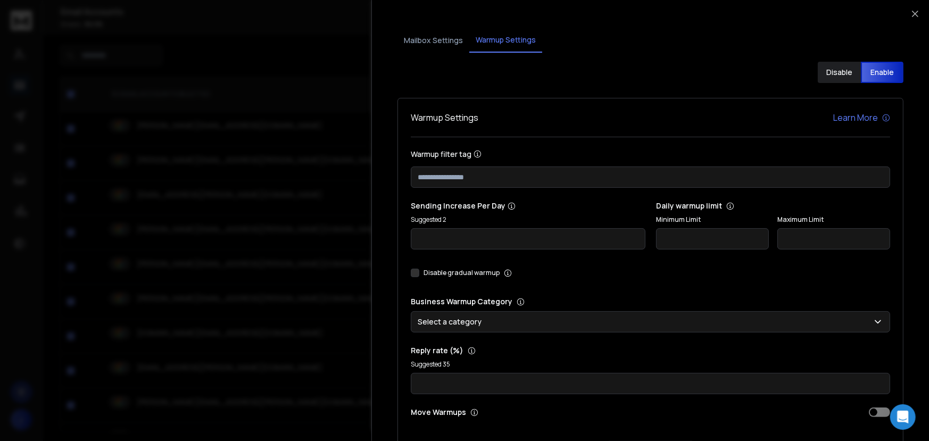
type input "**"
click at [723, 273] on div "Disable gradual warmup" at bounding box center [650, 272] width 479 height 21
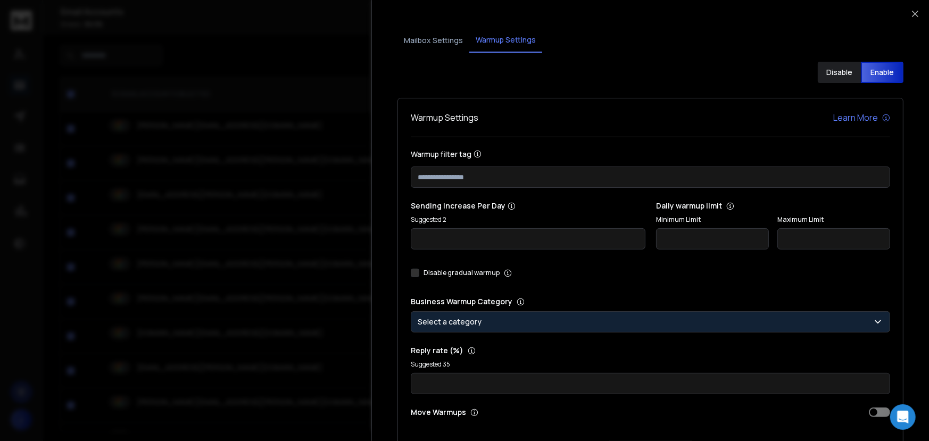
click at [495, 317] on div "Select a category" at bounding box center [650, 322] width 465 height 11
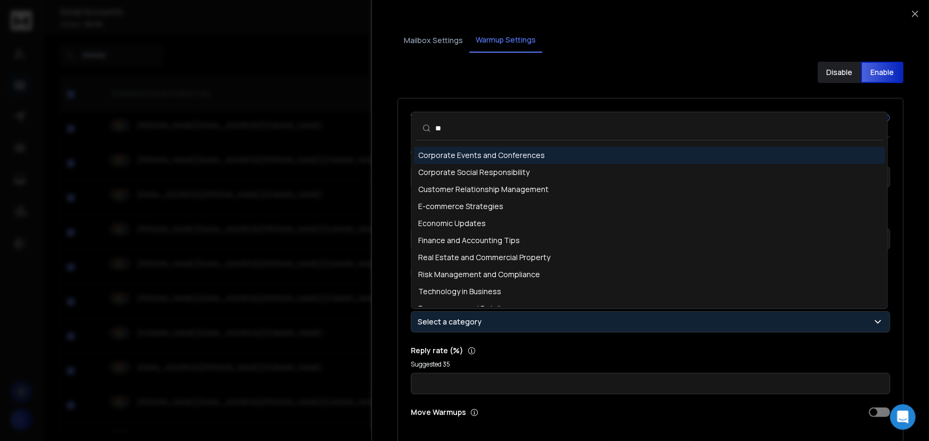
type input "*"
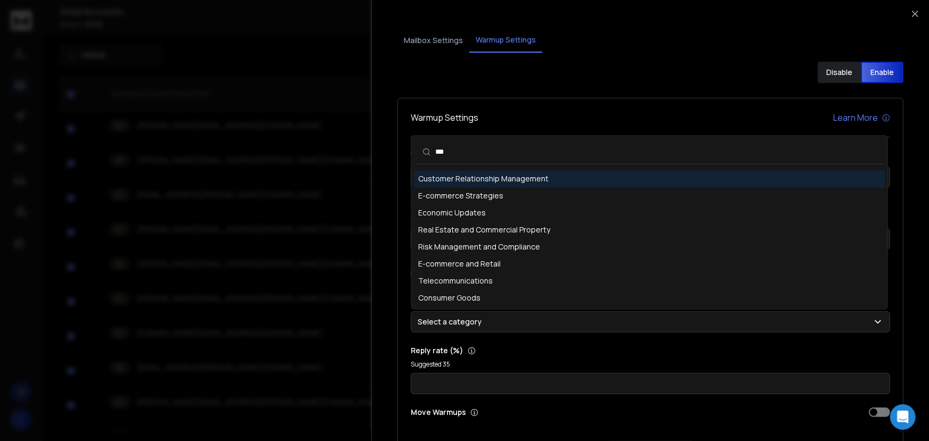
type input "***"
click at [631, 62] on div at bounding box center [464, 220] width 929 height 441
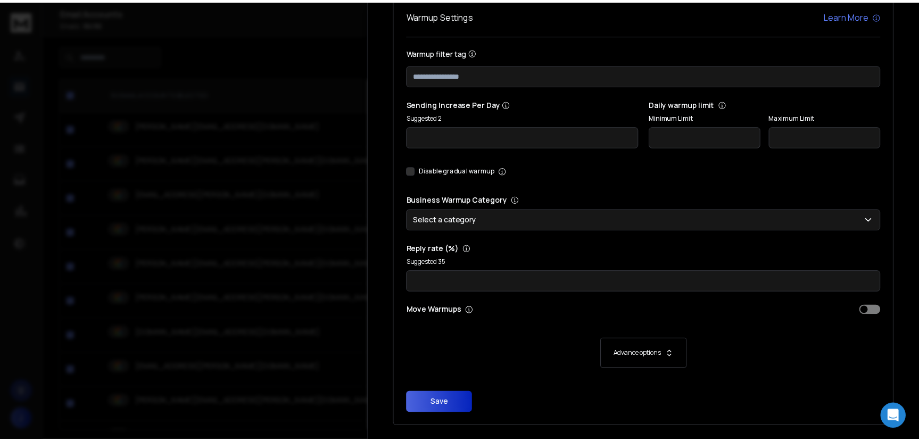
scroll to position [118, 0]
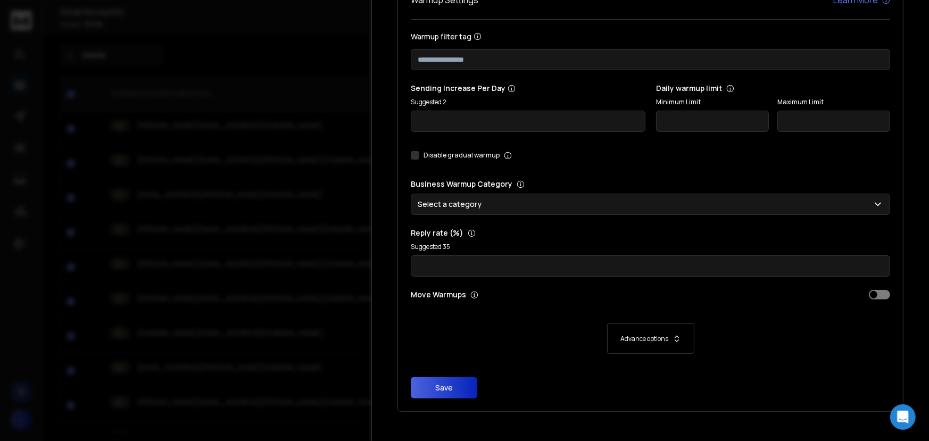
click at [461, 382] on button "Save" at bounding box center [444, 387] width 66 height 21
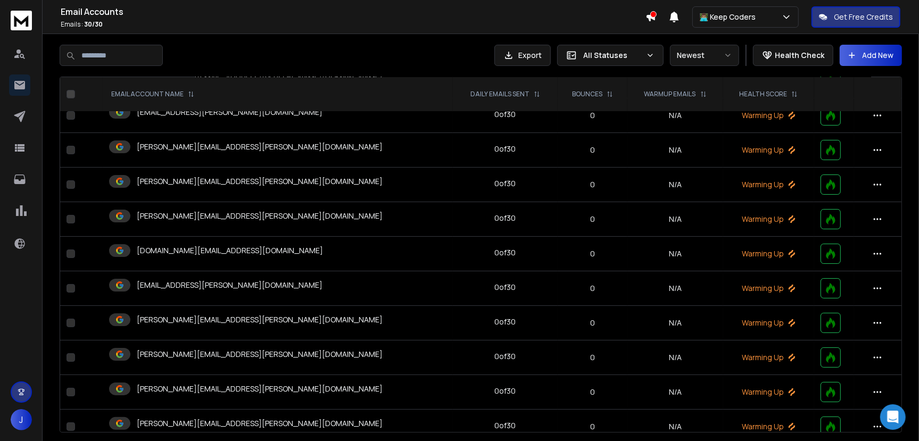
scroll to position [0, 0]
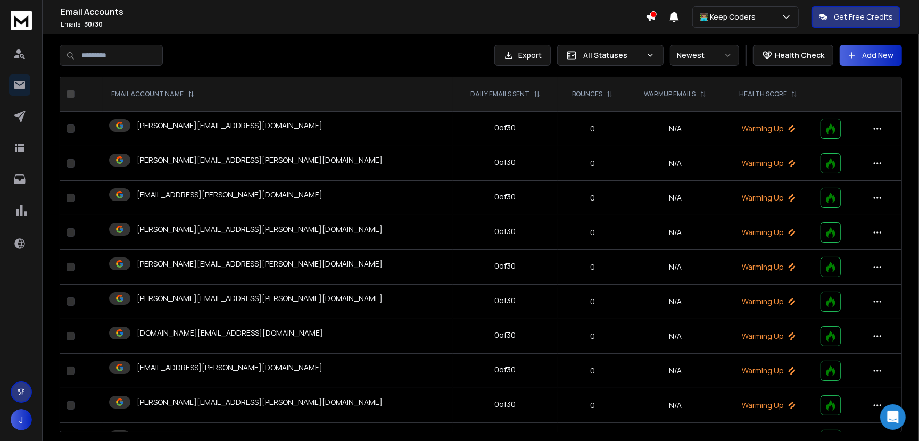
click at [394, 48] on div at bounding box center [274, 55] width 428 height 21
click at [654, 16] on icon at bounding box center [650, 17] width 9 height 9
click at [346, 66] on div "Export All Statuses Newest Health Check Add New EMAIL ACCOUNT NAME DAILY EMAILS…" at bounding box center [481, 239] width 842 height 388
click at [26, 420] on span "J" at bounding box center [21, 419] width 21 height 21
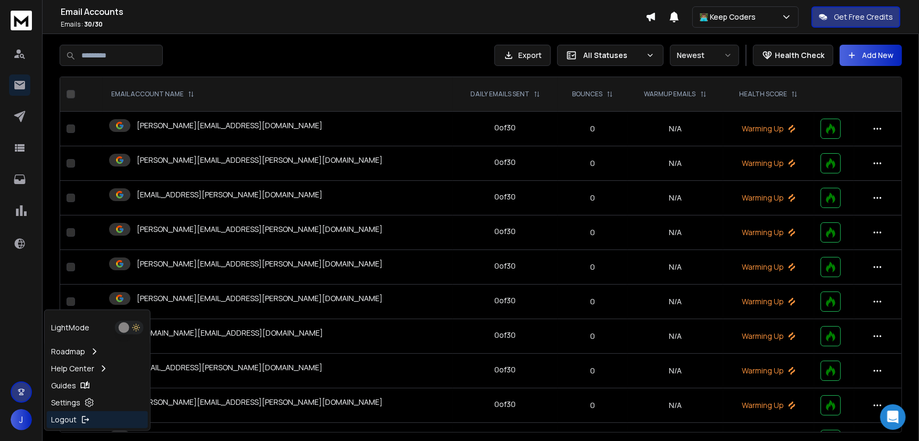
click at [89, 425] on div "Logout" at bounding box center [97, 419] width 101 height 17
